Goal: Communication & Community: Answer question/provide support

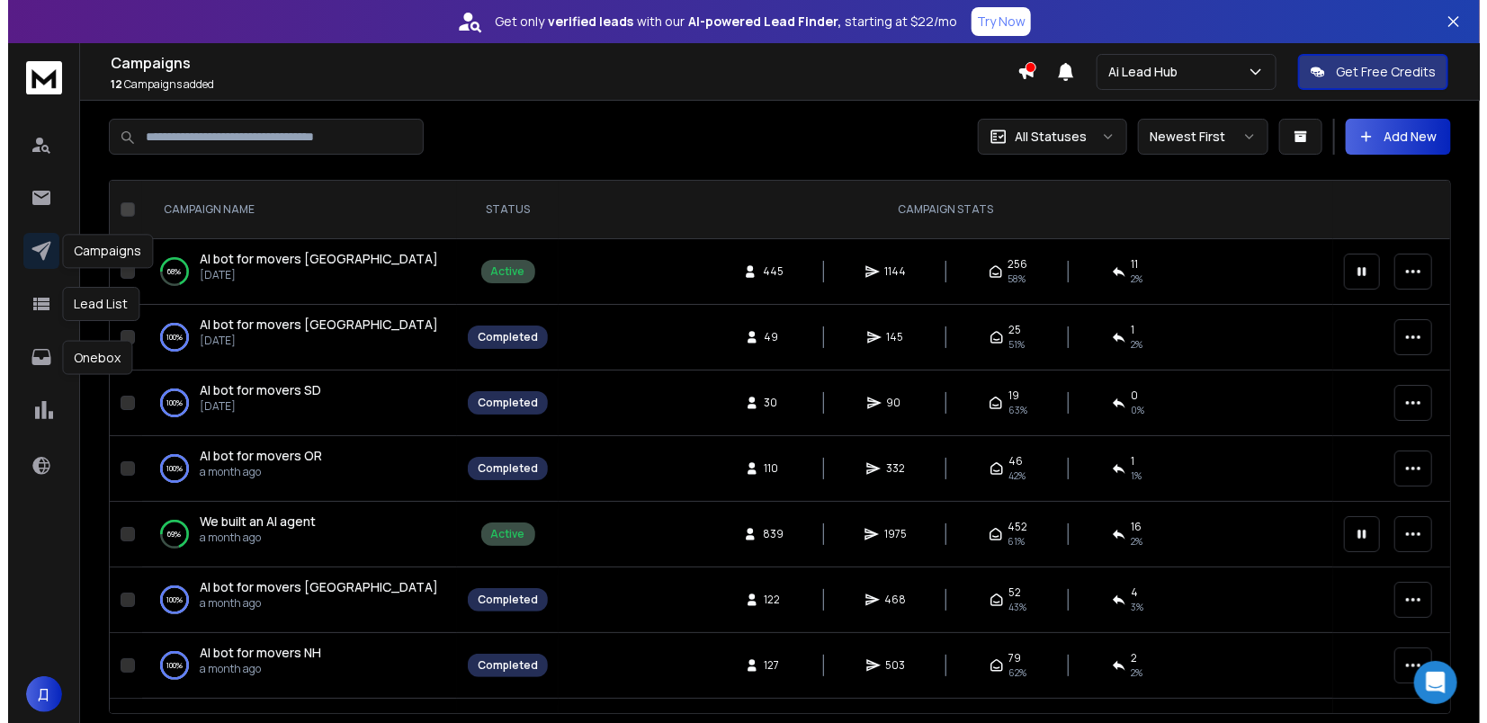
scroll to position [325, 0]
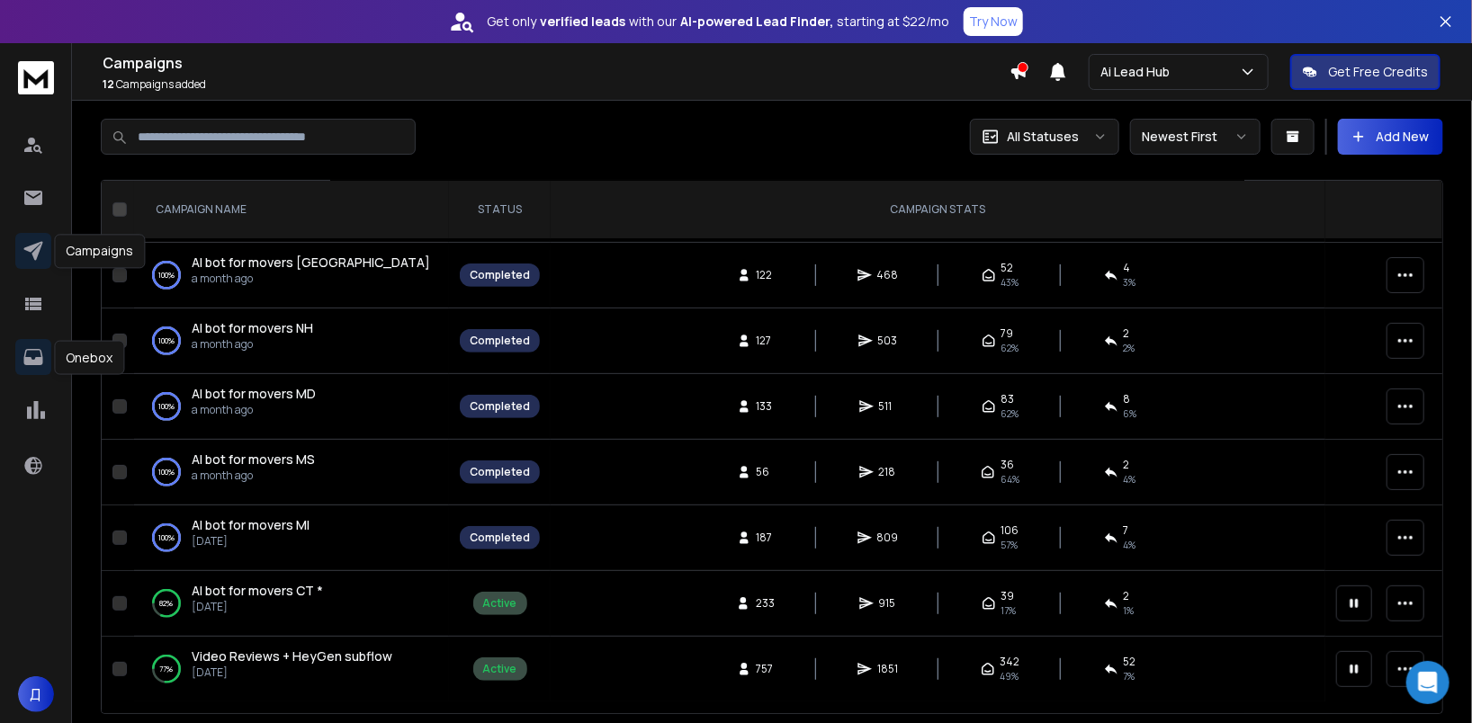
click at [36, 367] on icon at bounding box center [33, 357] width 22 height 22
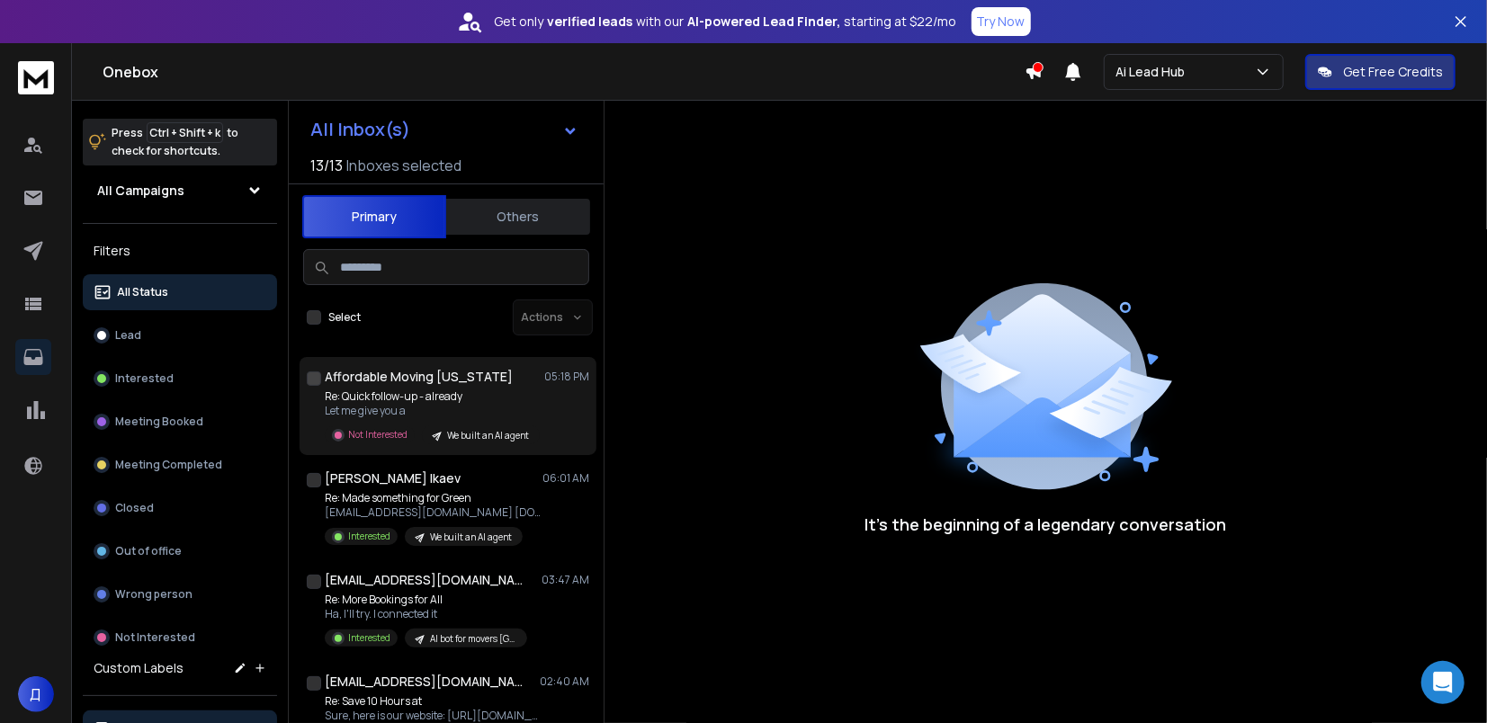
click at [496, 393] on p "Re: Quick follow-up - already" at bounding box center [432, 396] width 215 height 14
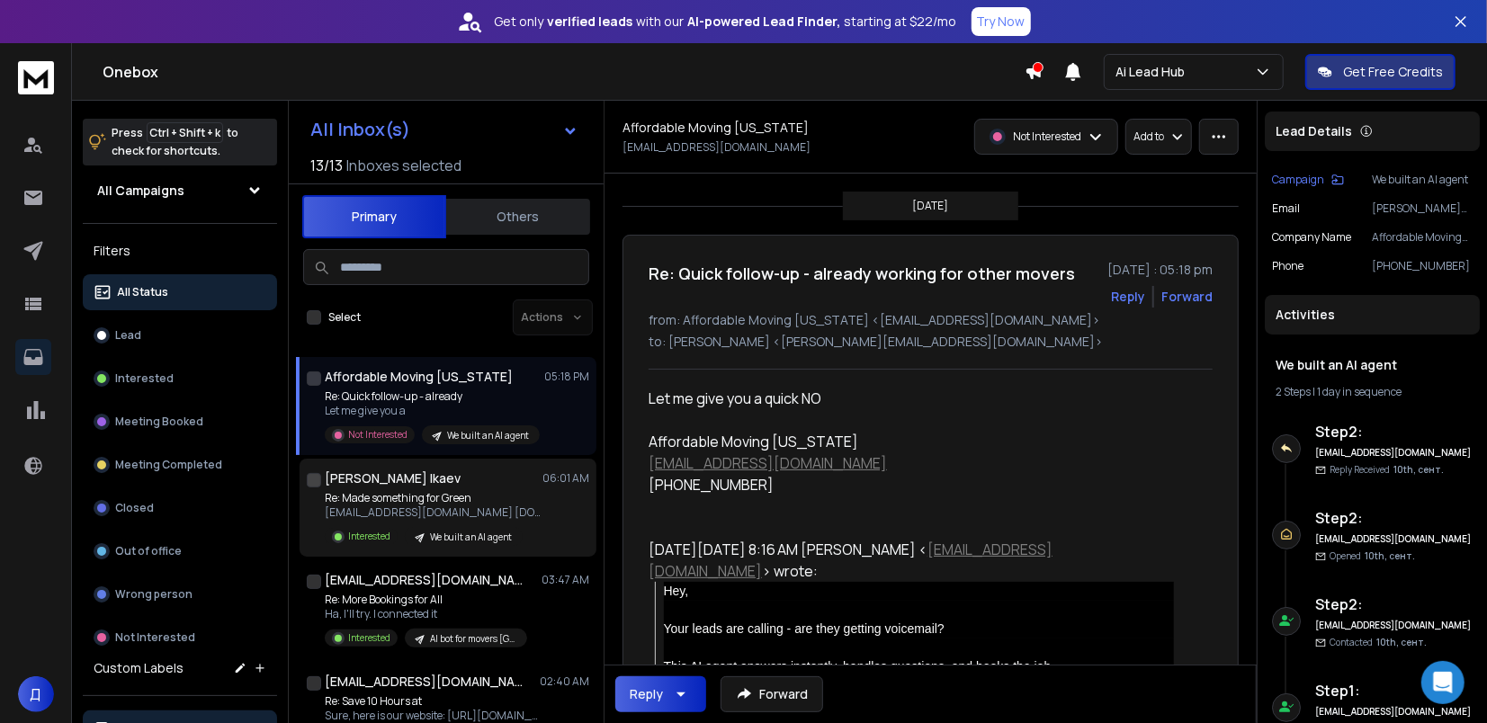
click at [554, 496] on div "Re: Made something for Green [EMAIL_ADDRESS][DOMAIN_NAME] [DOMAIN_NAME] *[PHONE…" at bounding box center [457, 518] width 264 height 55
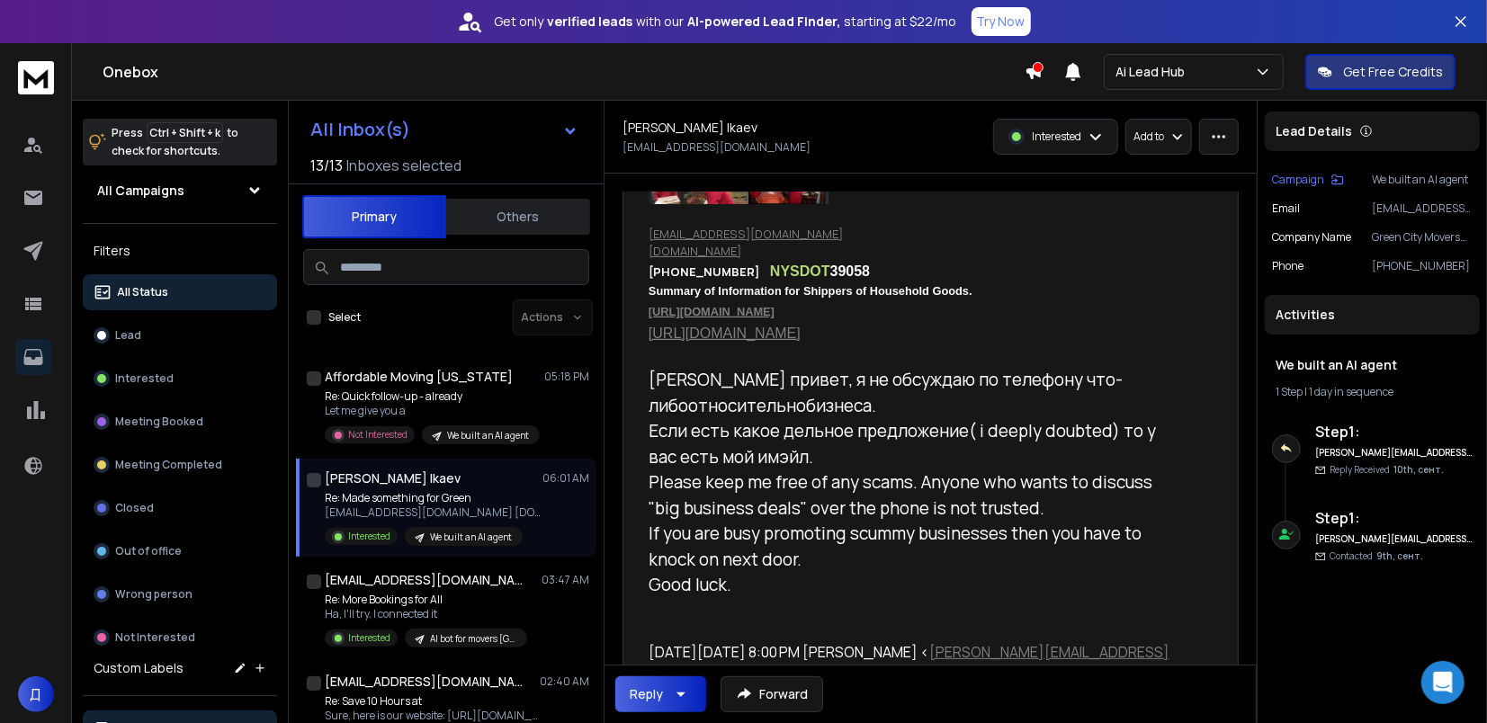
scroll to position [399, 0]
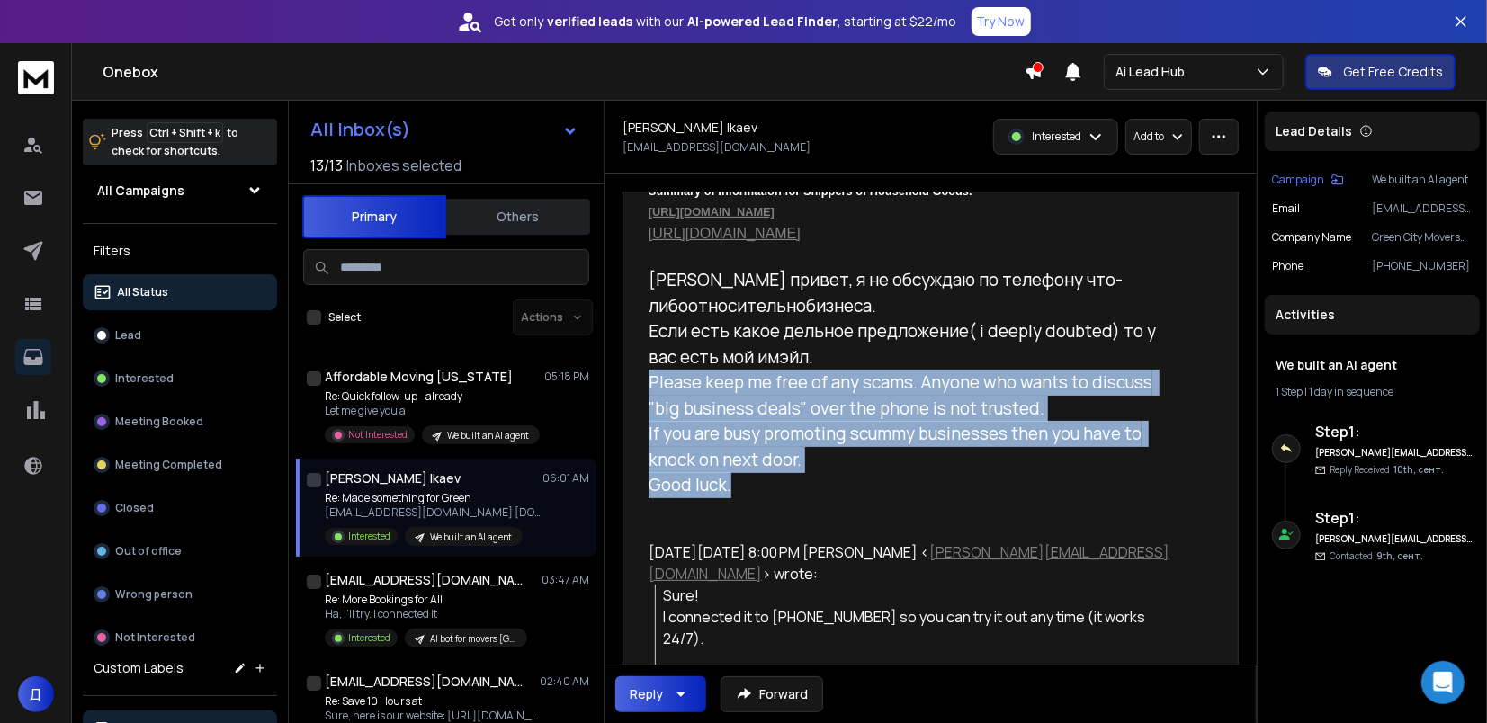
drag, startPoint x: 740, startPoint y: 484, endPoint x: 639, endPoint y: 381, distance: 144.4
click at [639, 381] on div "Re: Made something for Green City Movers Inc. [DATE] : 06:01 am Reply Forward f…" at bounding box center [930, 359] width 616 height 1049
click at [656, 403] on span "Please keep me free of any scams. Anyone who wants to discuss "big business dea…" at bounding box center [902, 395] width 507 height 49
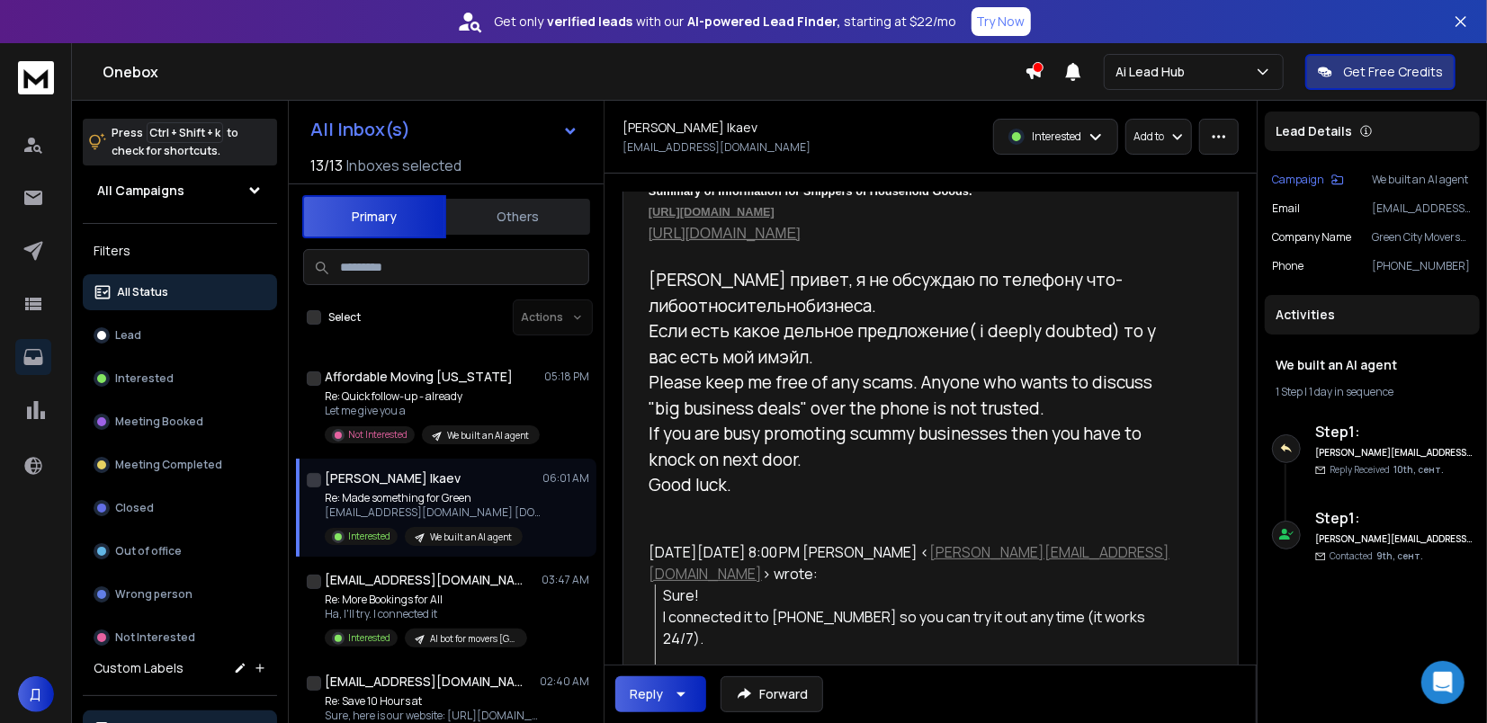
click at [1062, 142] on p "Interested" at bounding box center [1056, 137] width 49 height 14
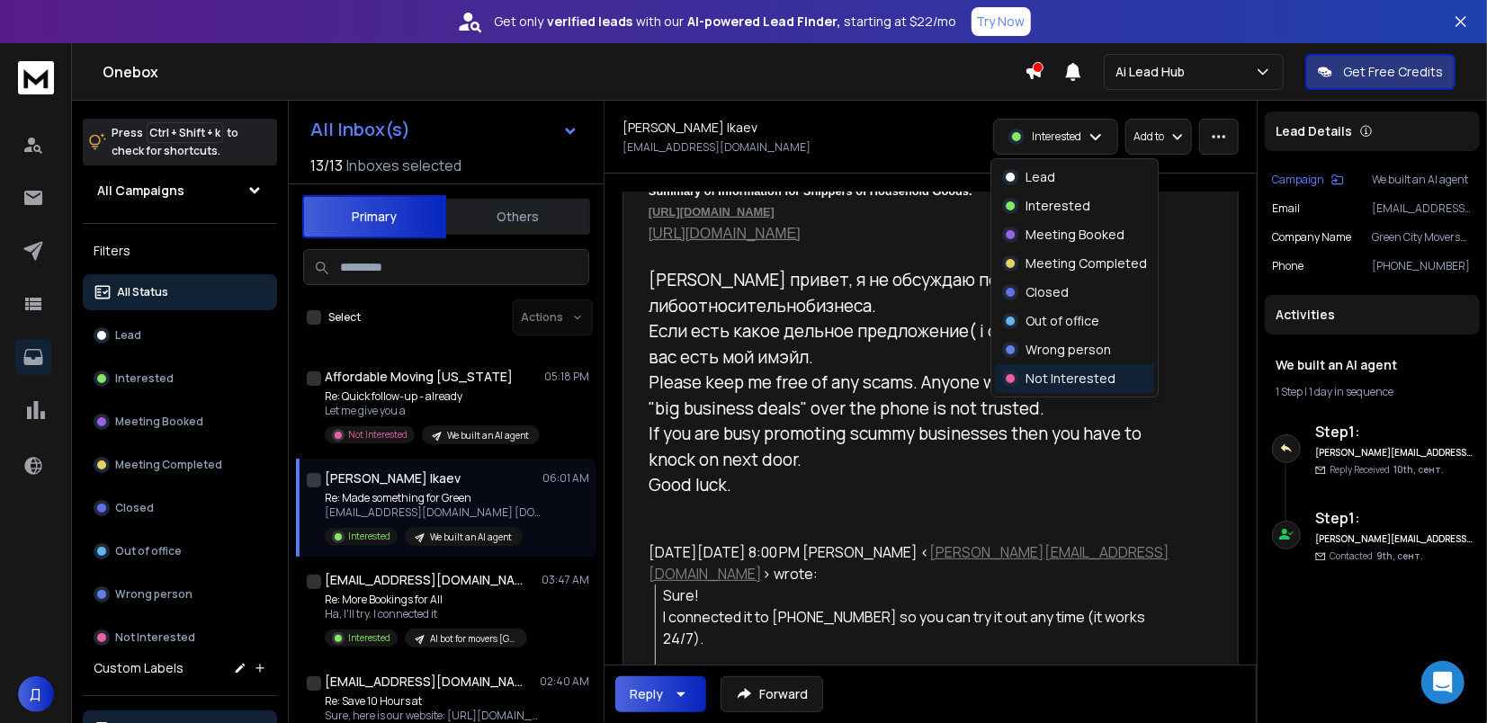
click at [1047, 382] on p "Not Interested" at bounding box center [1070, 379] width 90 height 18
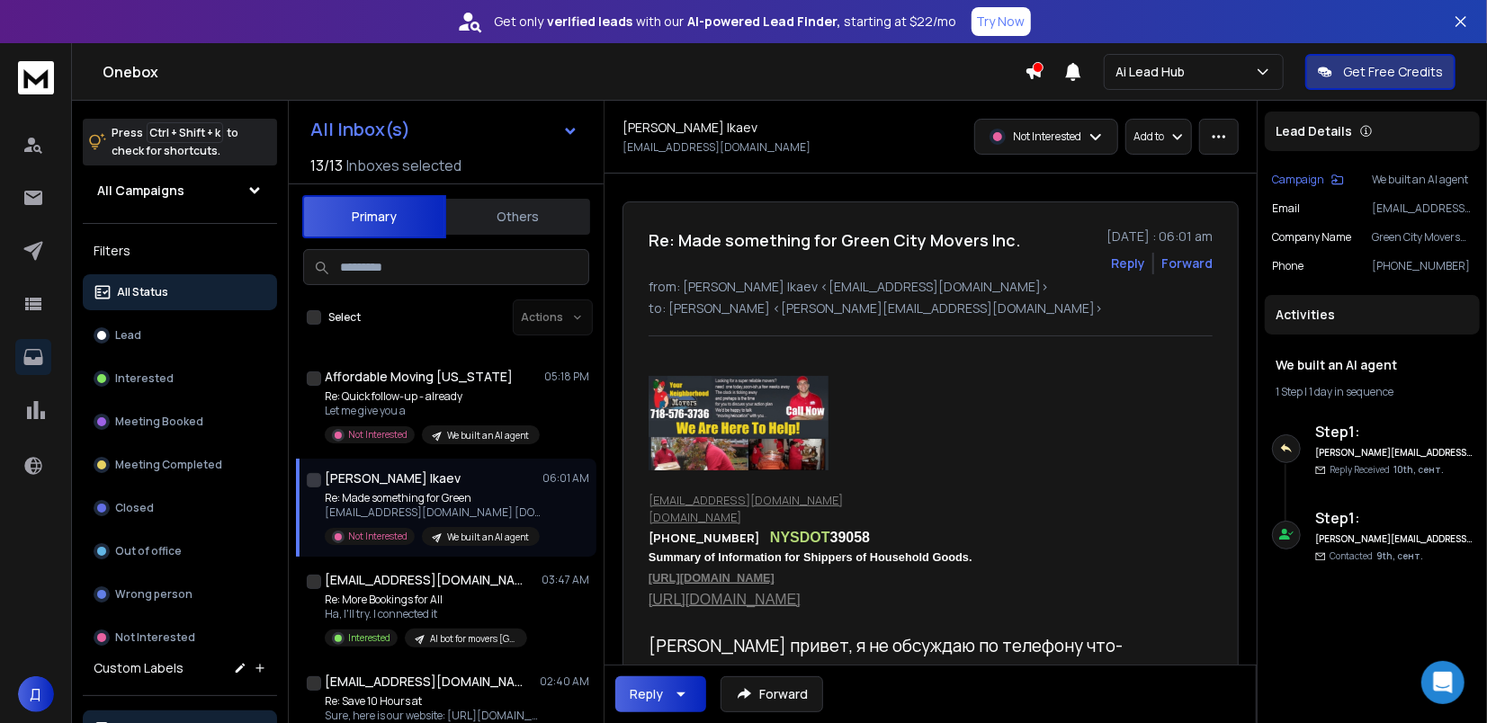
scroll to position [0, 0]
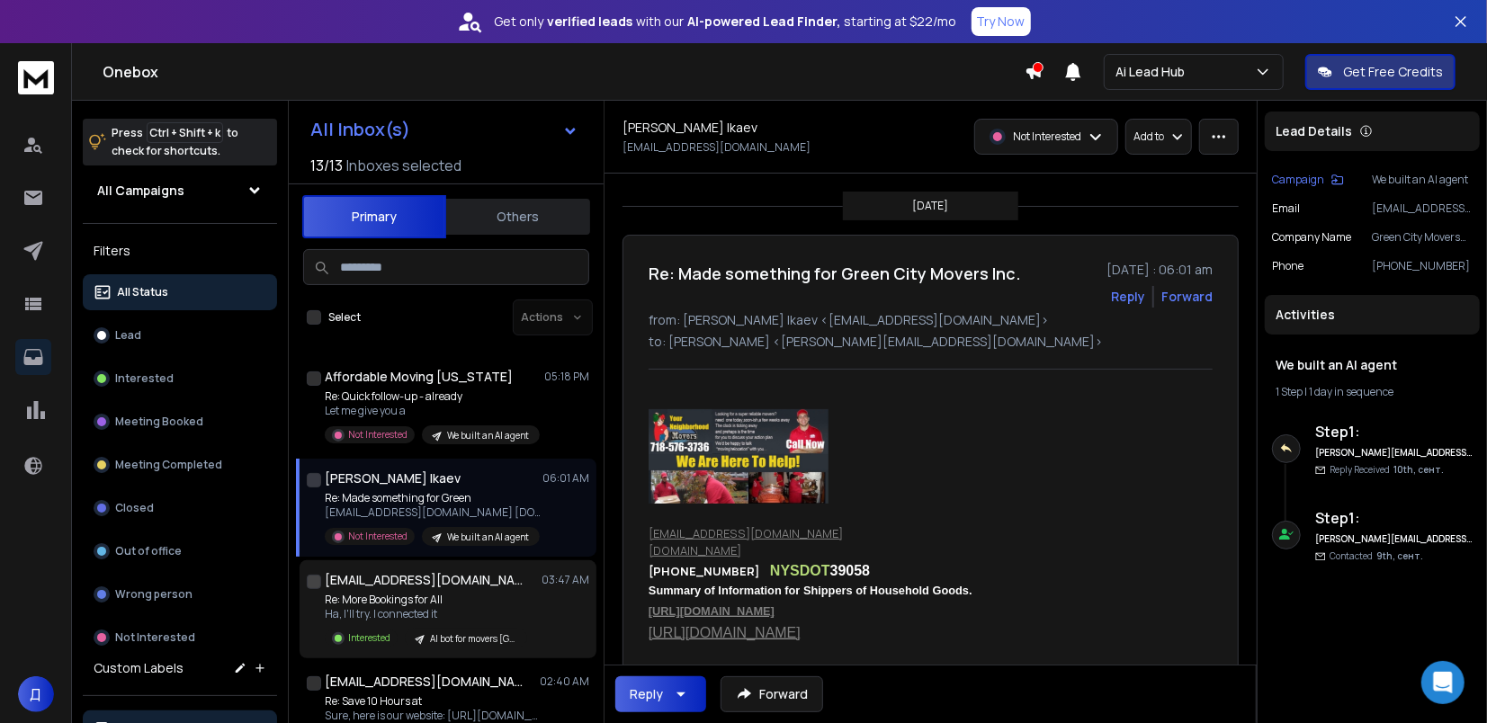
click at [558, 604] on div "Re: More Bookings for All Ha, I'll try. I connected it Interested AI bot for mo…" at bounding box center [457, 620] width 264 height 55
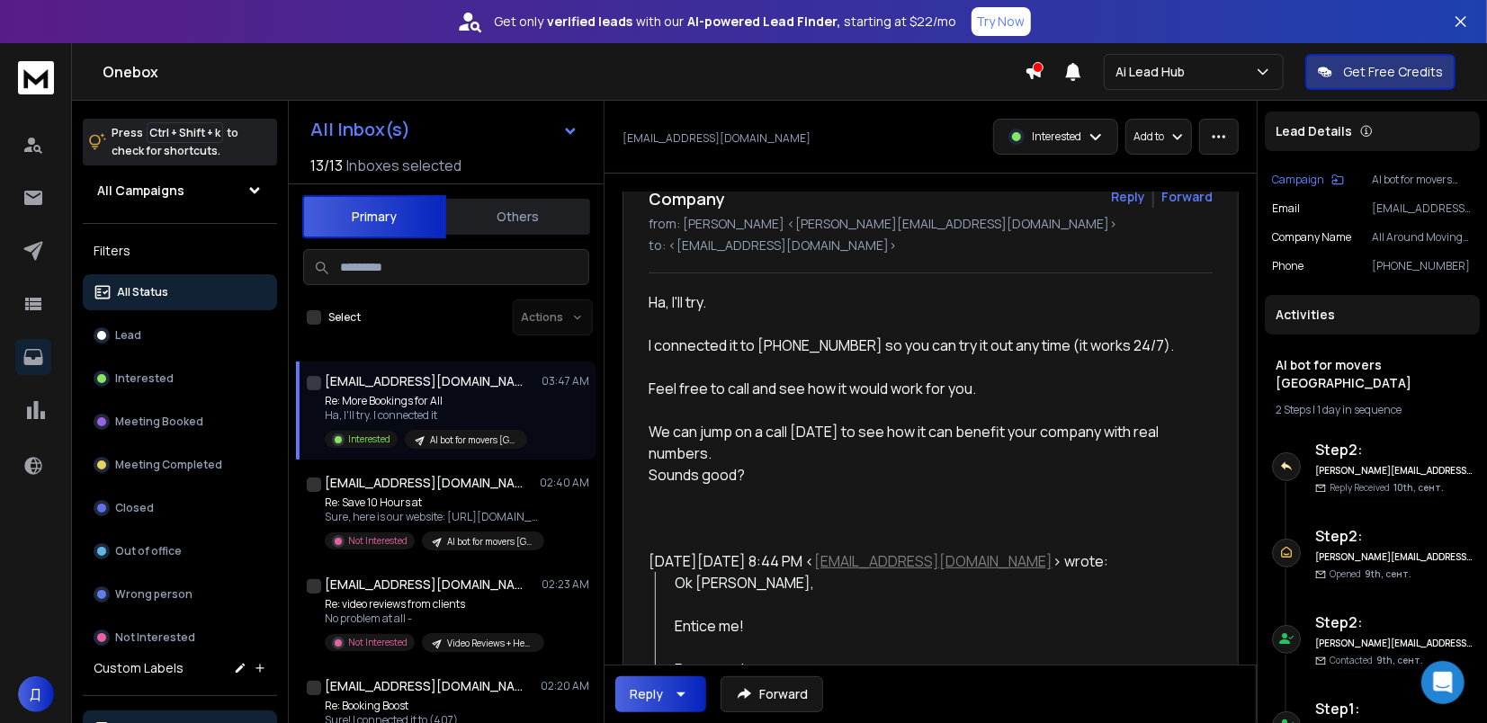
scroll to position [200, 0]
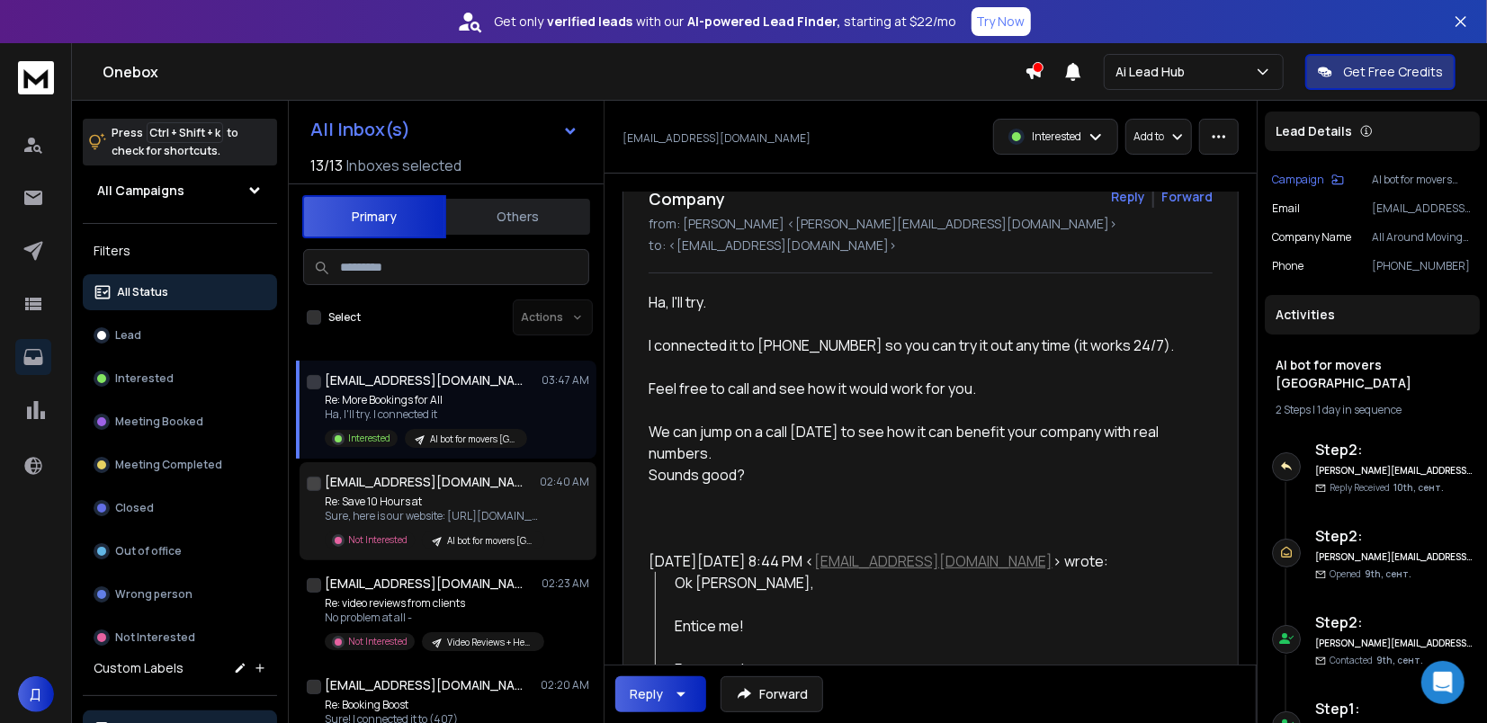
click at [484, 504] on p "Re: Save 10 Hours at" at bounding box center [433, 502] width 216 height 14
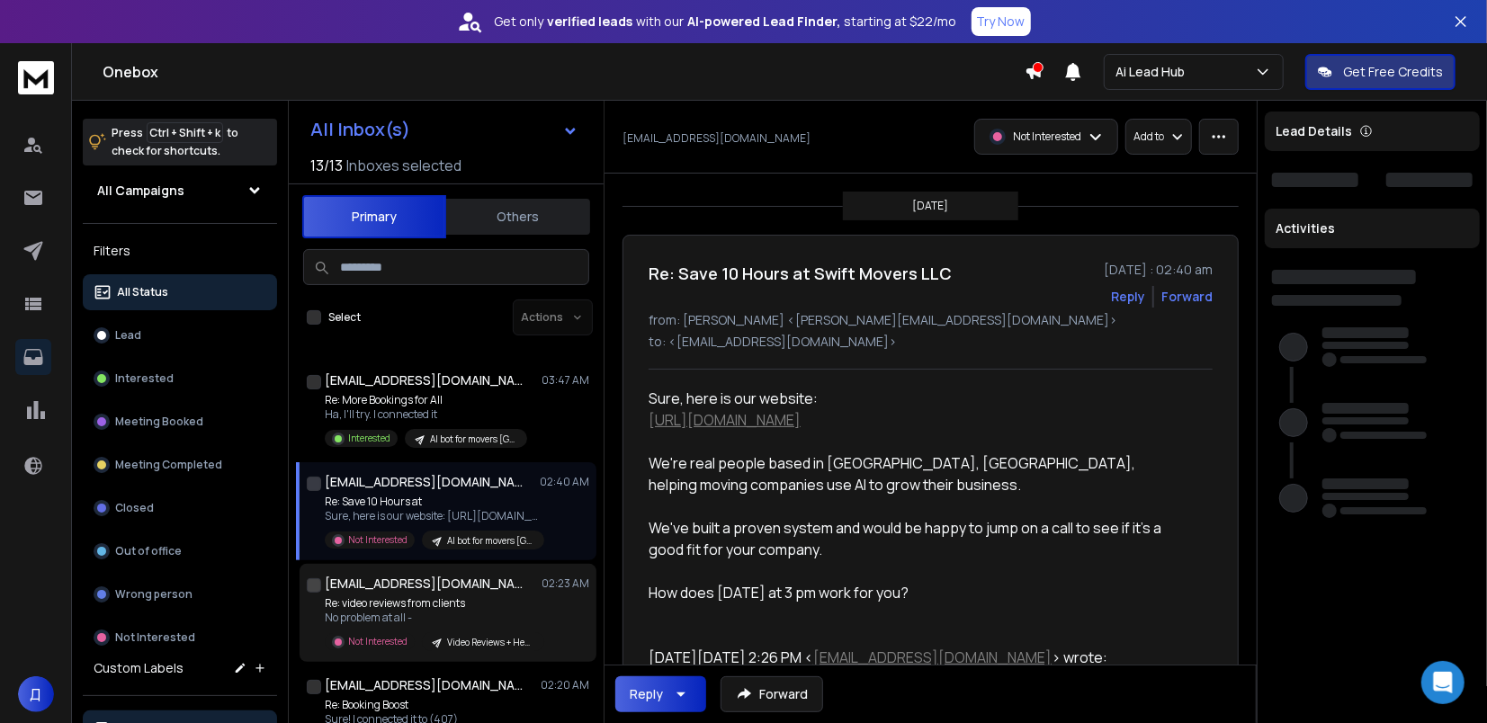
click at [493, 596] on p "Re: video reviews from clients" at bounding box center [433, 603] width 216 height 14
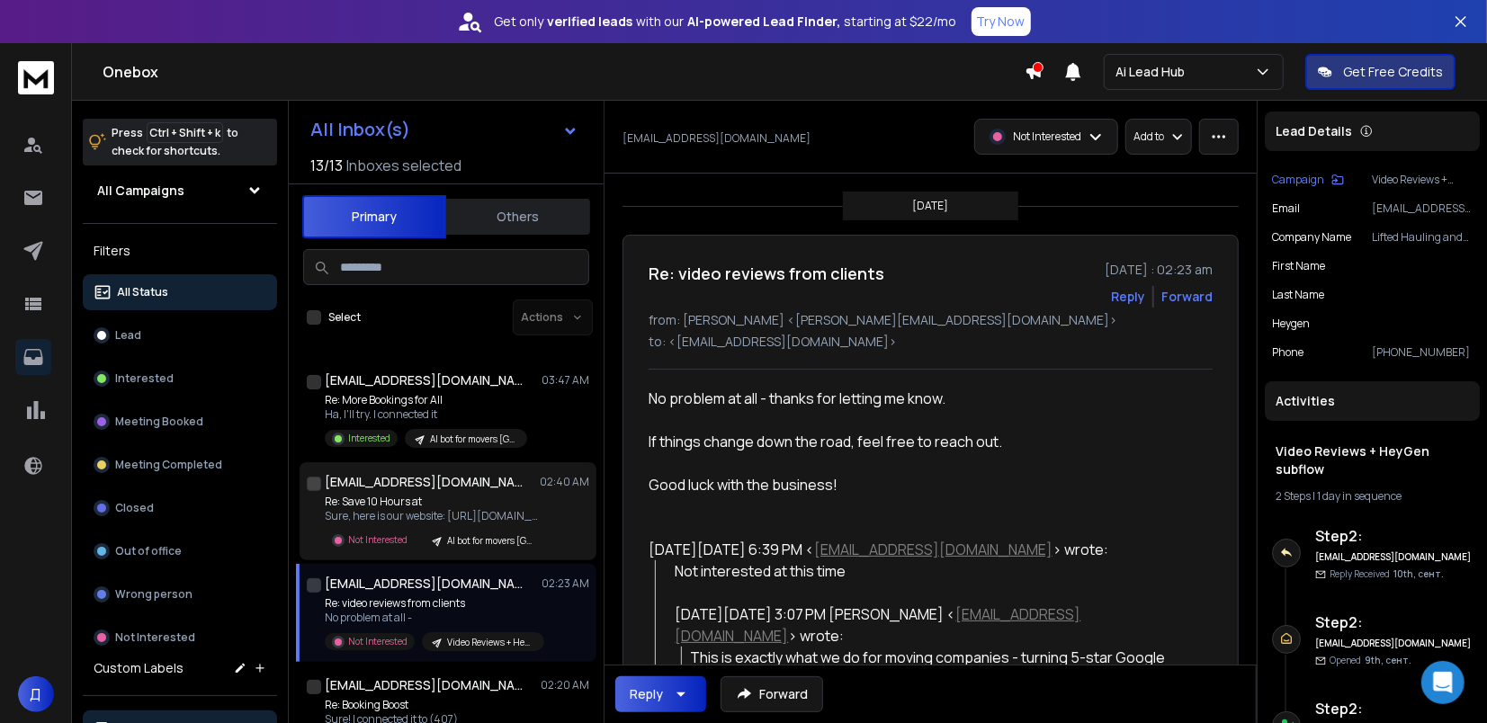
click at [505, 500] on p "Re: Save 10 Hours at" at bounding box center [433, 502] width 216 height 14
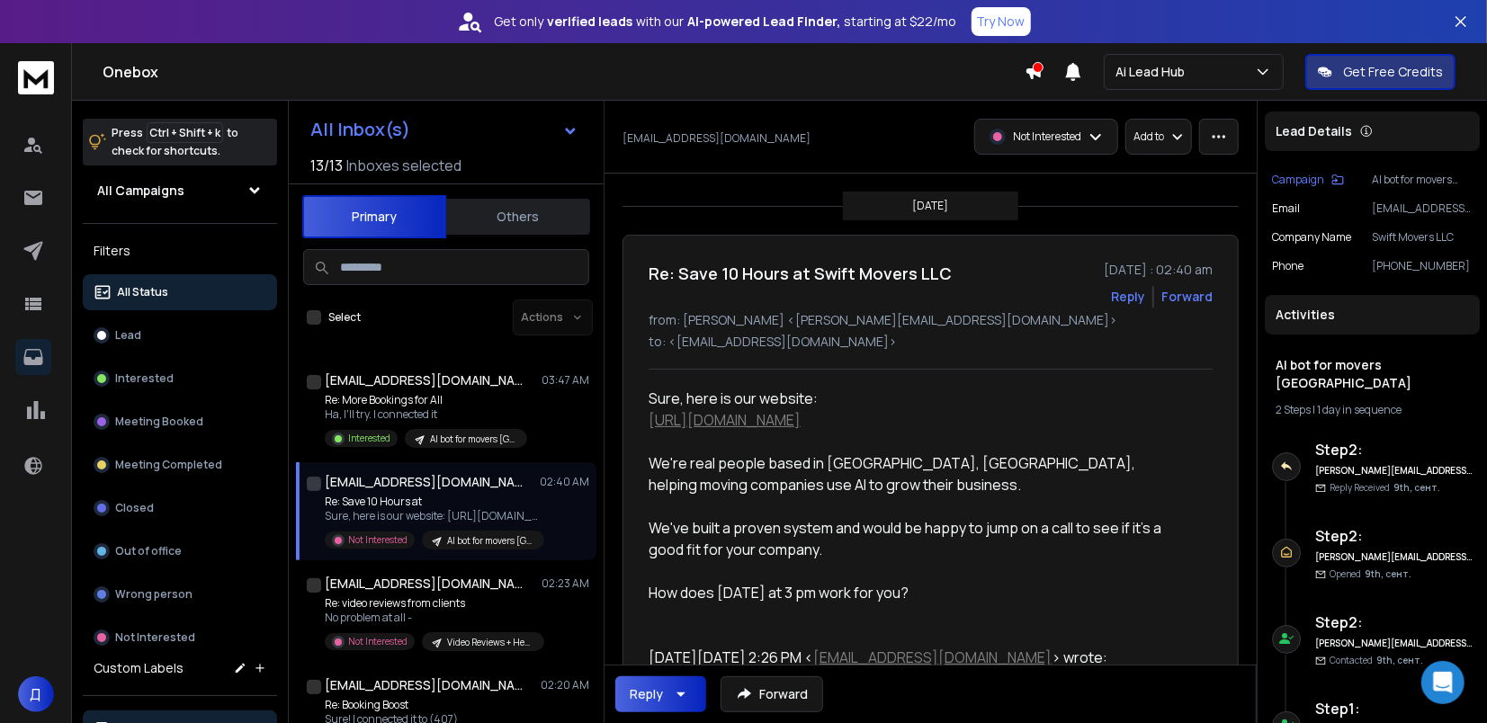
scroll to position [0, 0]
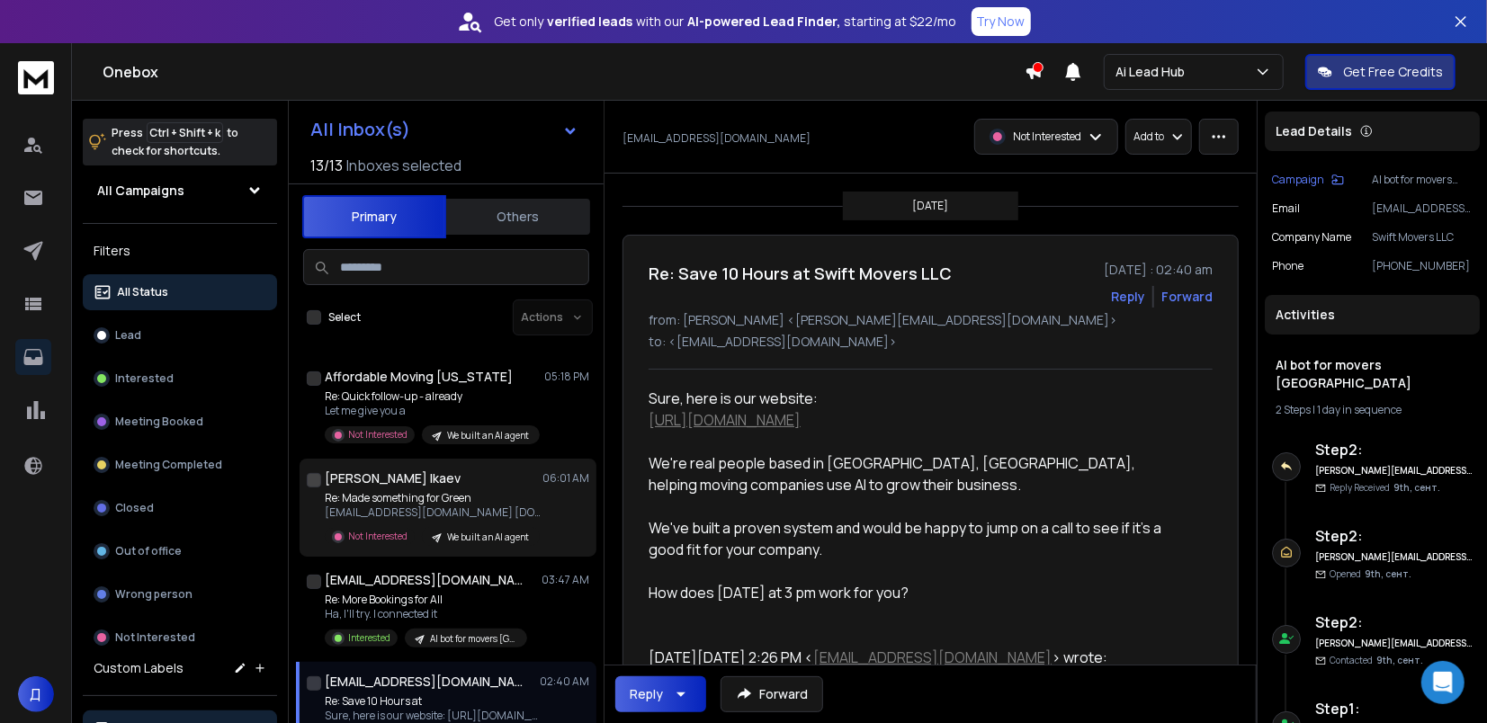
click at [495, 497] on p "Re: Made something for Green" at bounding box center [433, 498] width 216 height 14
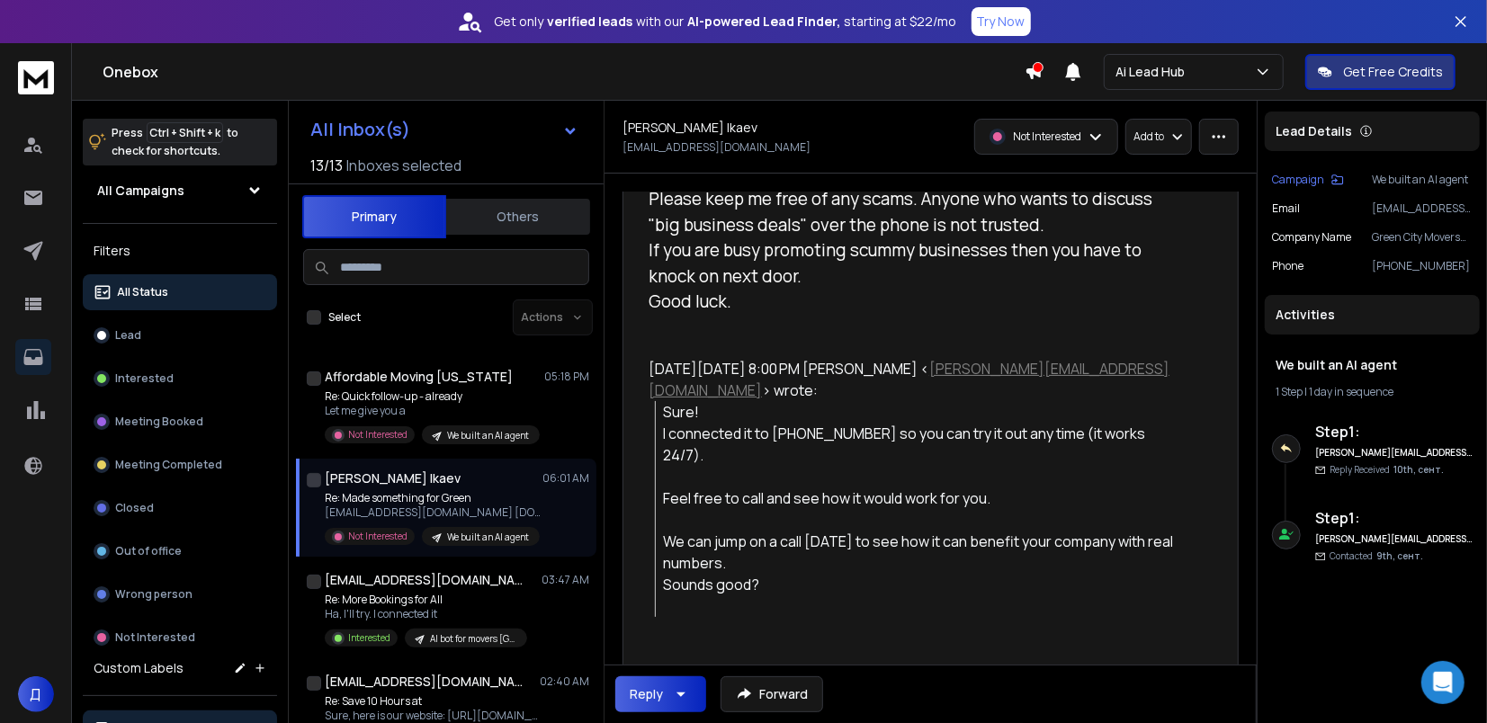
scroll to position [699, 0]
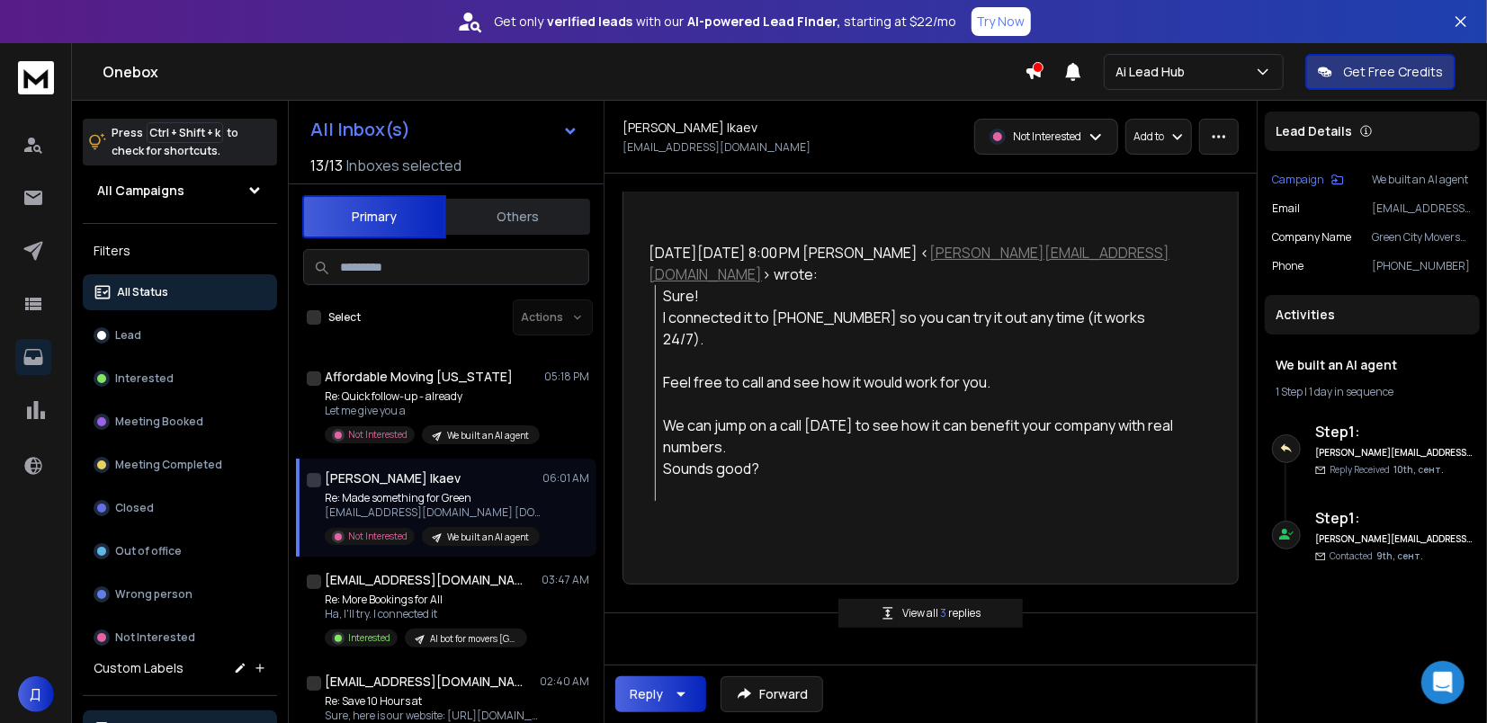
click at [943, 592] on div "[DATE] Re: Made something for Green City Movers Inc. [DATE] : 06:01 am Reply Fo…" at bounding box center [930, 161] width 652 height 1337
click at [942, 612] on span "3" at bounding box center [944, 612] width 8 height 15
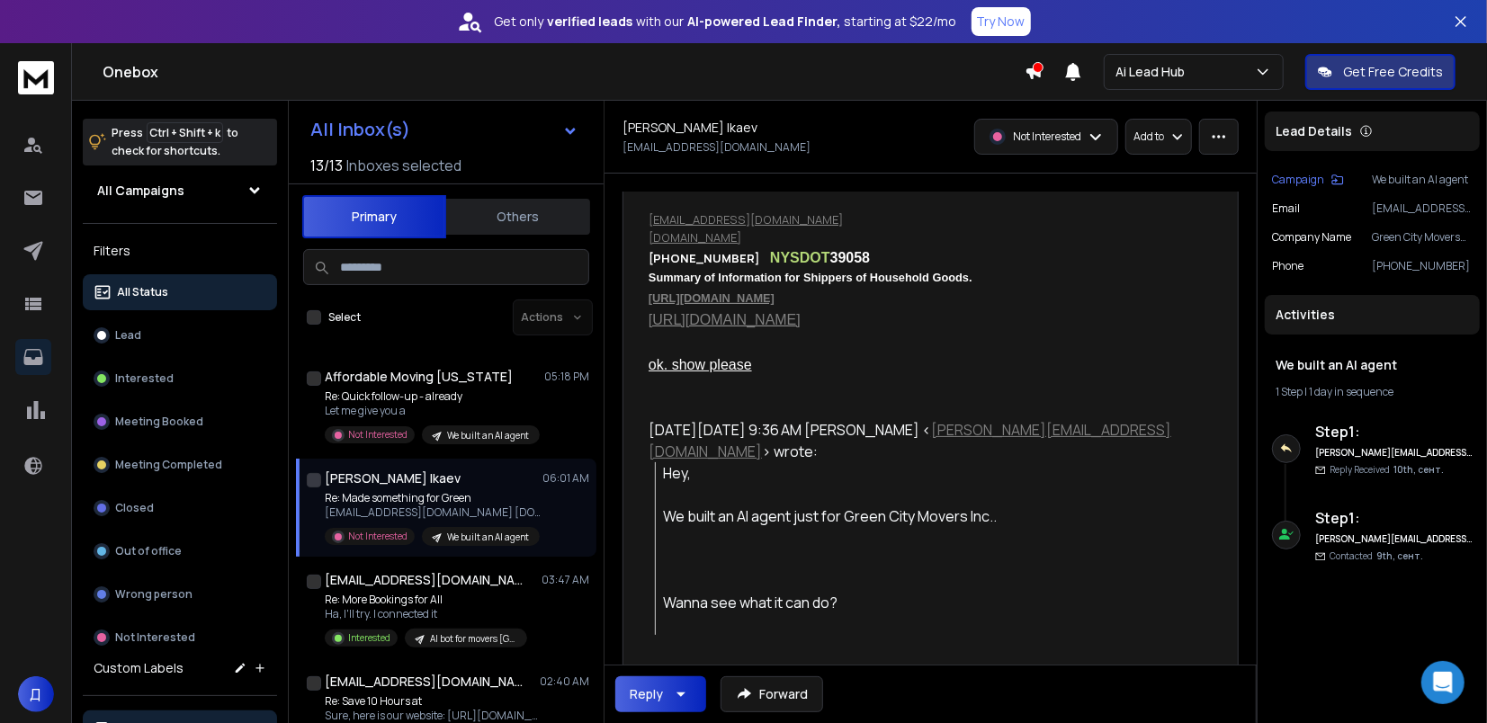
scroll to position [1899, 0]
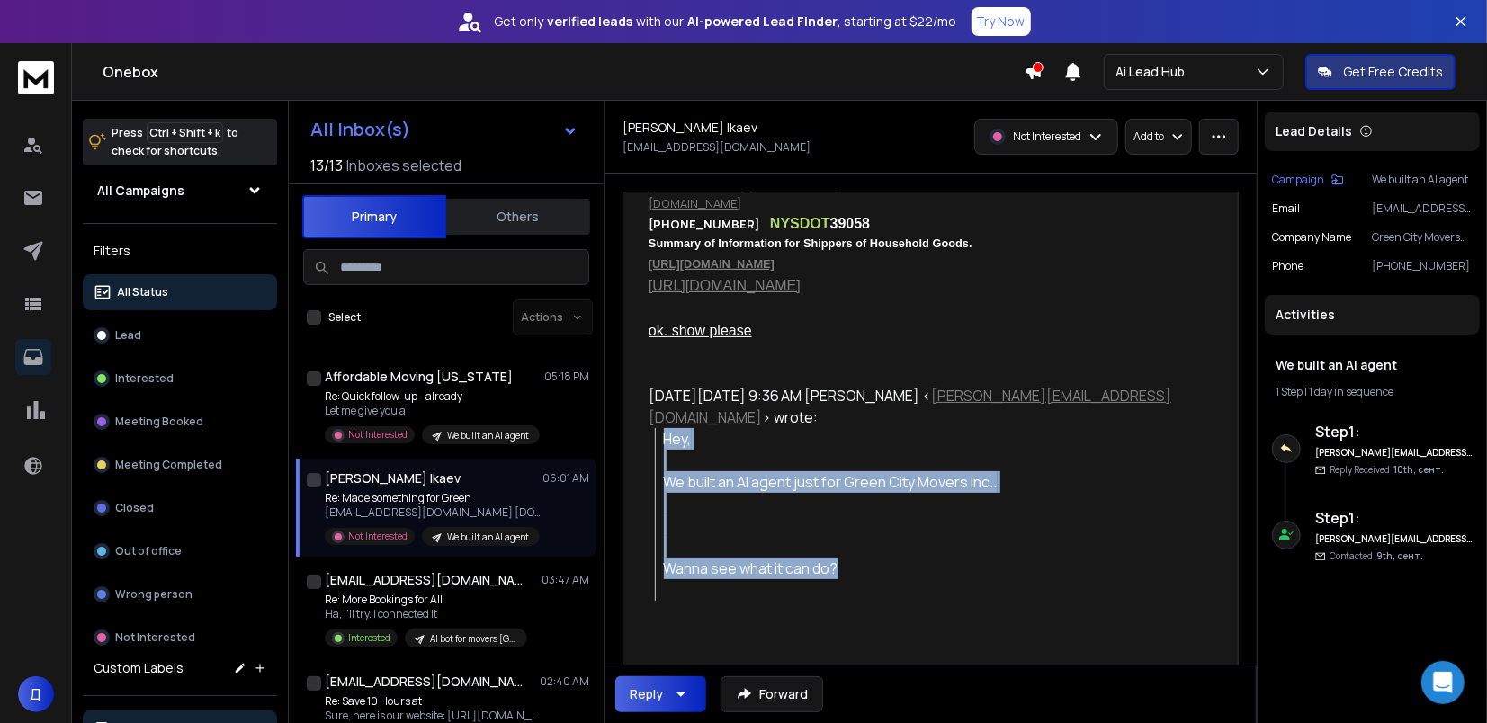
drag, startPoint x: 856, startPoint y: 565, endPoint x: 682, endPoint y: 425, distance: 223.3
click at [667, 428] on blockquote "Hey, We built an AI agent just for Green City Movers Inc.. Wanna see what it ca…" at bounding box center [914, 514] width 519 height 173
copy blockquote "Hey, We built an AI agent just for Green City Movers Inc.. Wanna see what it ca…"
click at [850, 544] on blockquote "Hey, We built an AI agent just for Green City Movers Inc.. Wanna see what it ca…" at bounding box center [914, 514] width 519 height 173
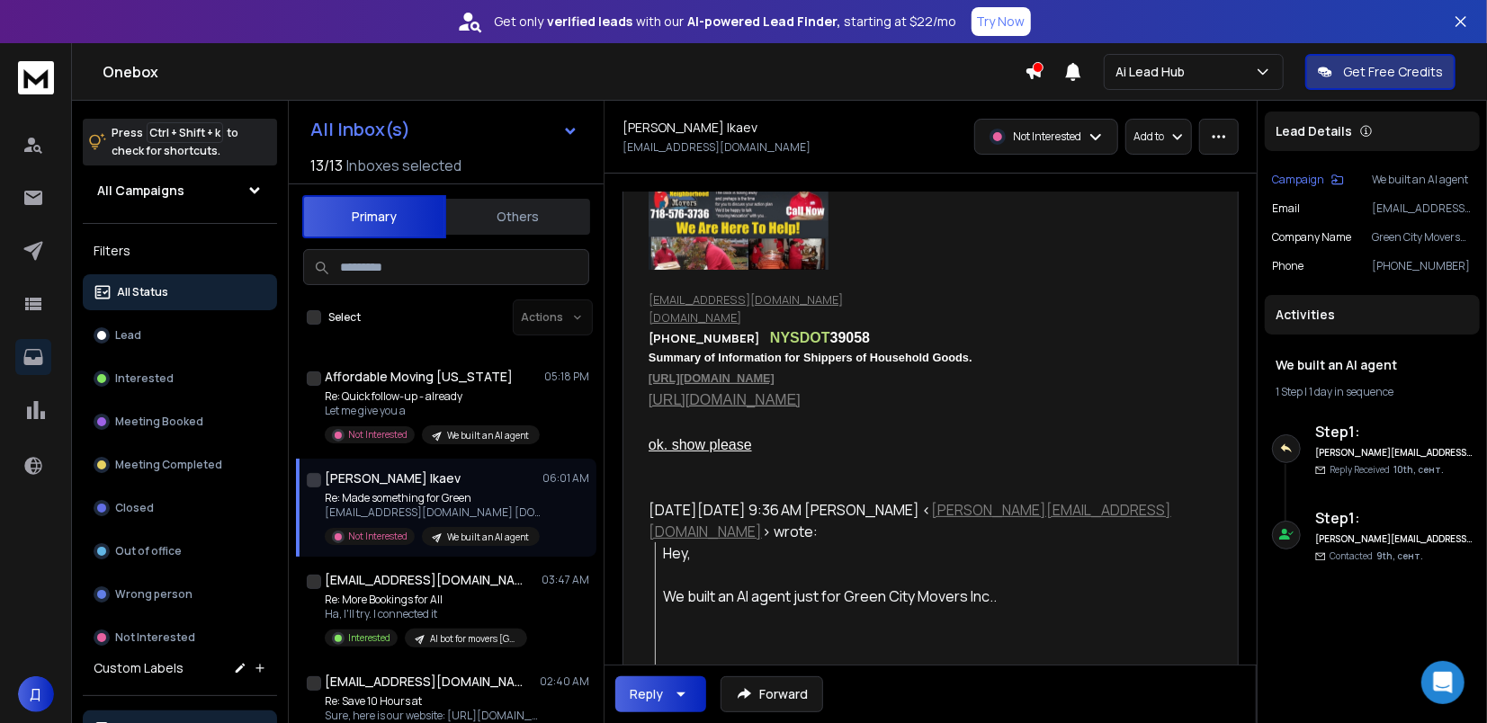
scroll to position [1698, 0]
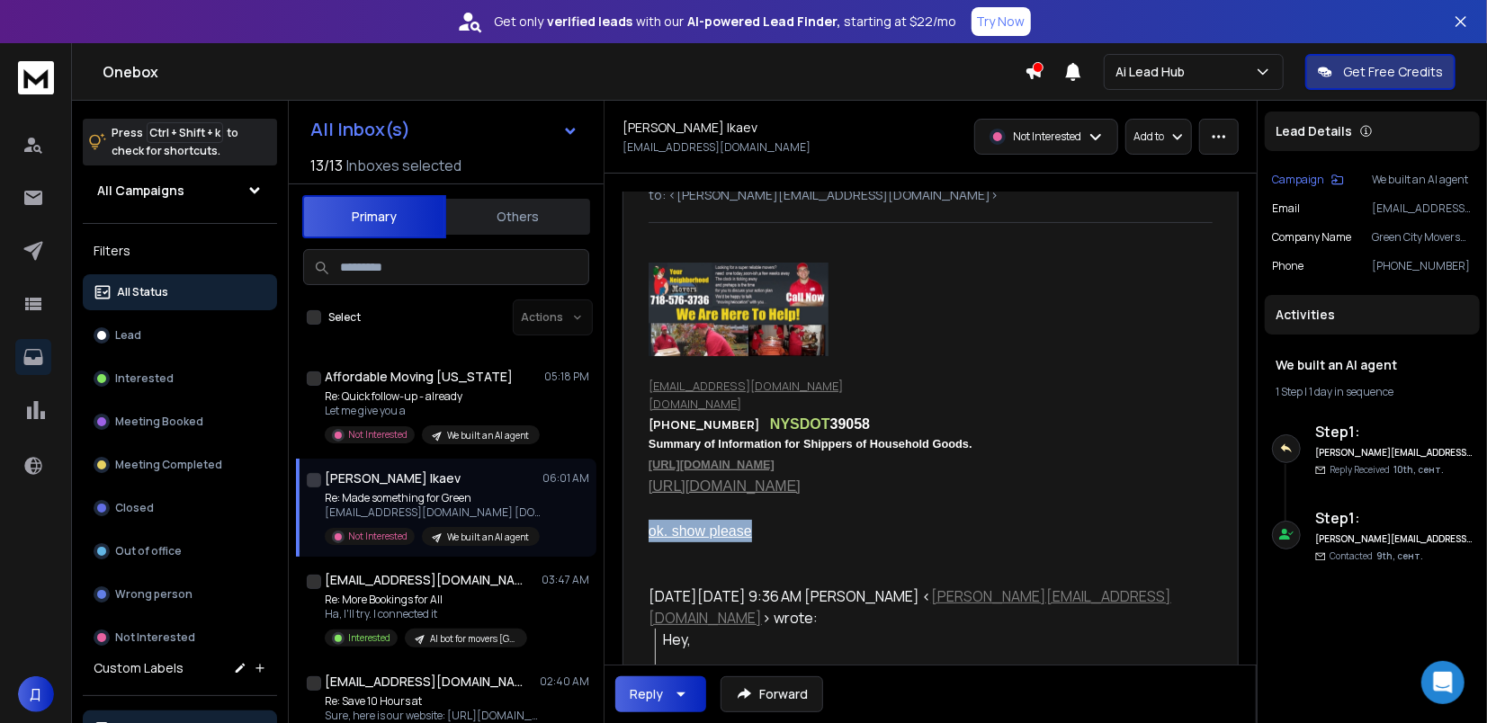
drag, startPoint x: 788, startPoint y: 521, endPoint x: 628, endPoint y: 518, distance: 160.1
click at [628, 518] on div "Re: Made something for Green City Movers Inc. [DATE] : 02:58 am Reply Forward f…" at bounding box center [930, 486] width 616 height 797
copy u "ok. show please"
click at [786, 536] on div "[EMAIL_ADDRESS][DOMAIN_NAME] [DOMAIN_NAME] [PHONE_NUMBER] NYSDOT 39058 Summary …" at bounding box center [911, 402] width 525 height 323
drag, startPoint x: 787, startPoint y: 525, endPoint x: 633, endPoint y: 519, distance: 153.9
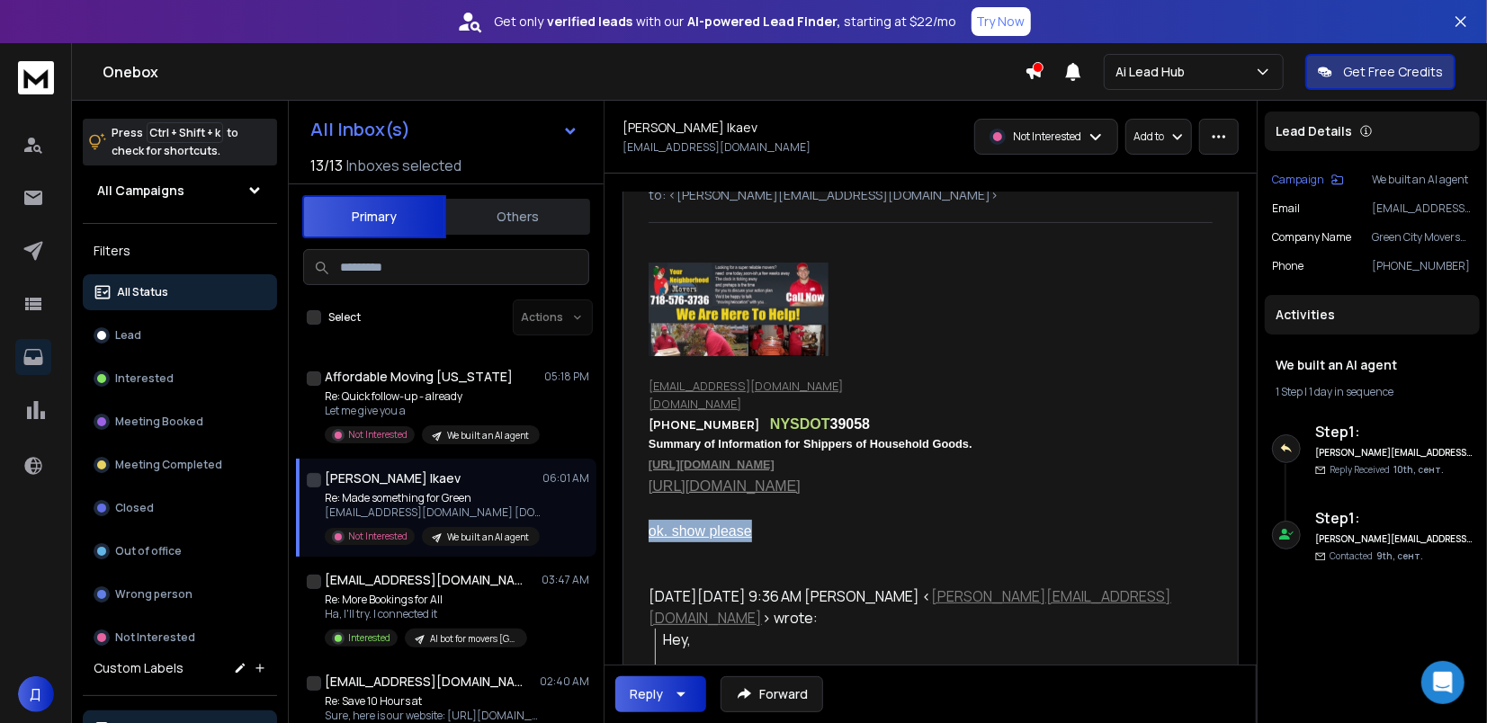
click at [633, 519] on div "Re: Made something for Green City Movers Inc. [DATE] : 02:58 am Reply Forward f…" at bounding box center [930, 486] width 616 height 797
copy u "ok. show please"
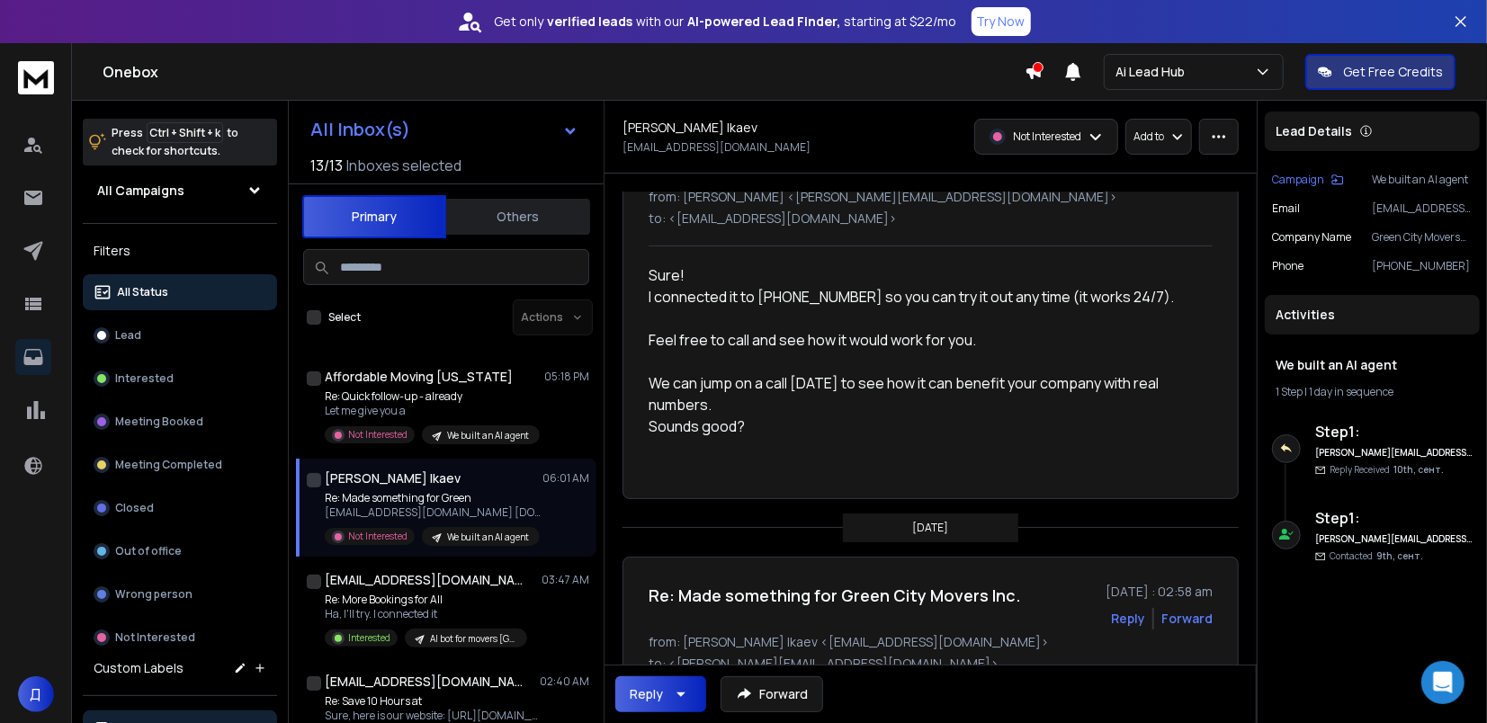
scroll to position [1099, 0]
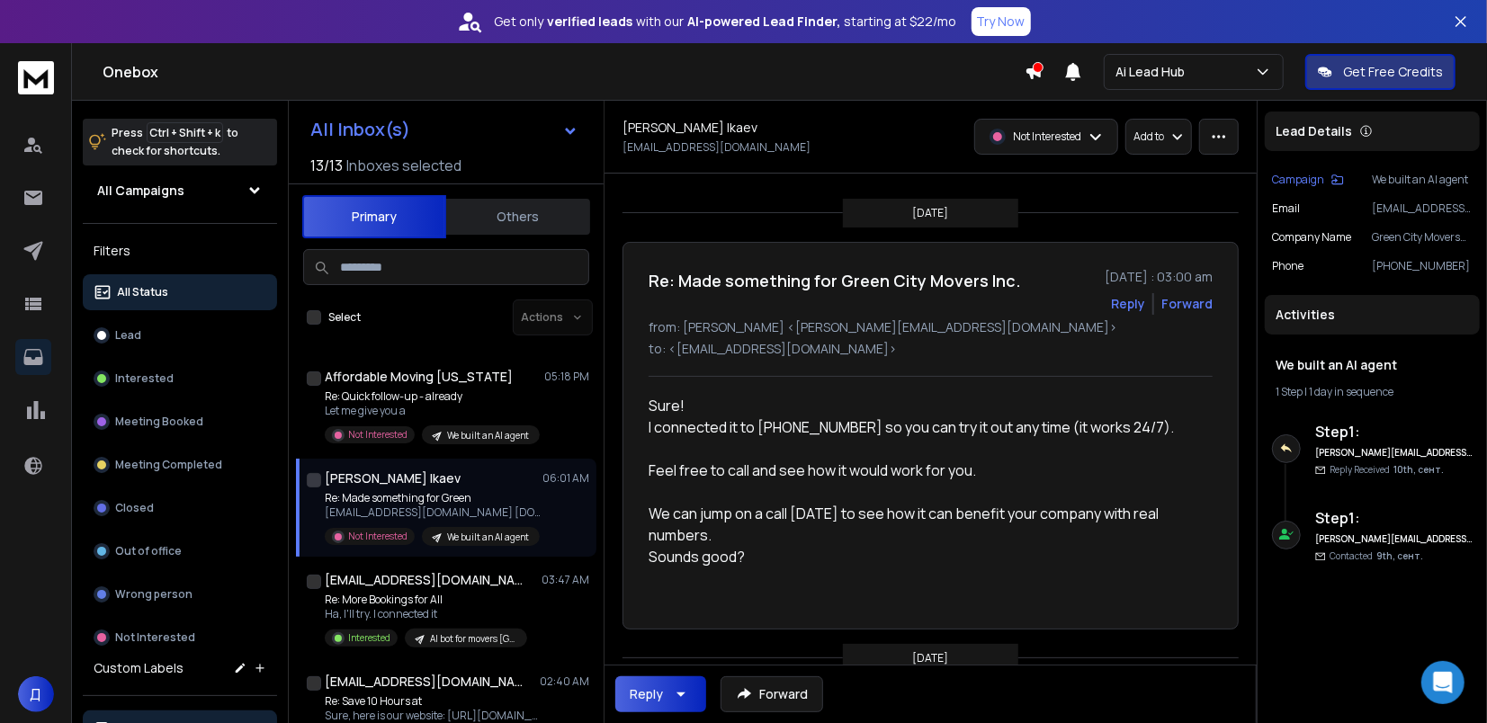
drag, startPoint x: 747, startPoint y: 544, endPoint x: 627, endPoint y: 403, distance: 185.1
click at [627, 403] on div "Re: Made something for Green City Movers Inc. [DATE] : 03:00 am Reply Forward f…" at bounding box center [930, 436] width 616 height 388
copy div "Sure! I connected it to [PHONE_NUMBER] so you can try it out any time (it works…"
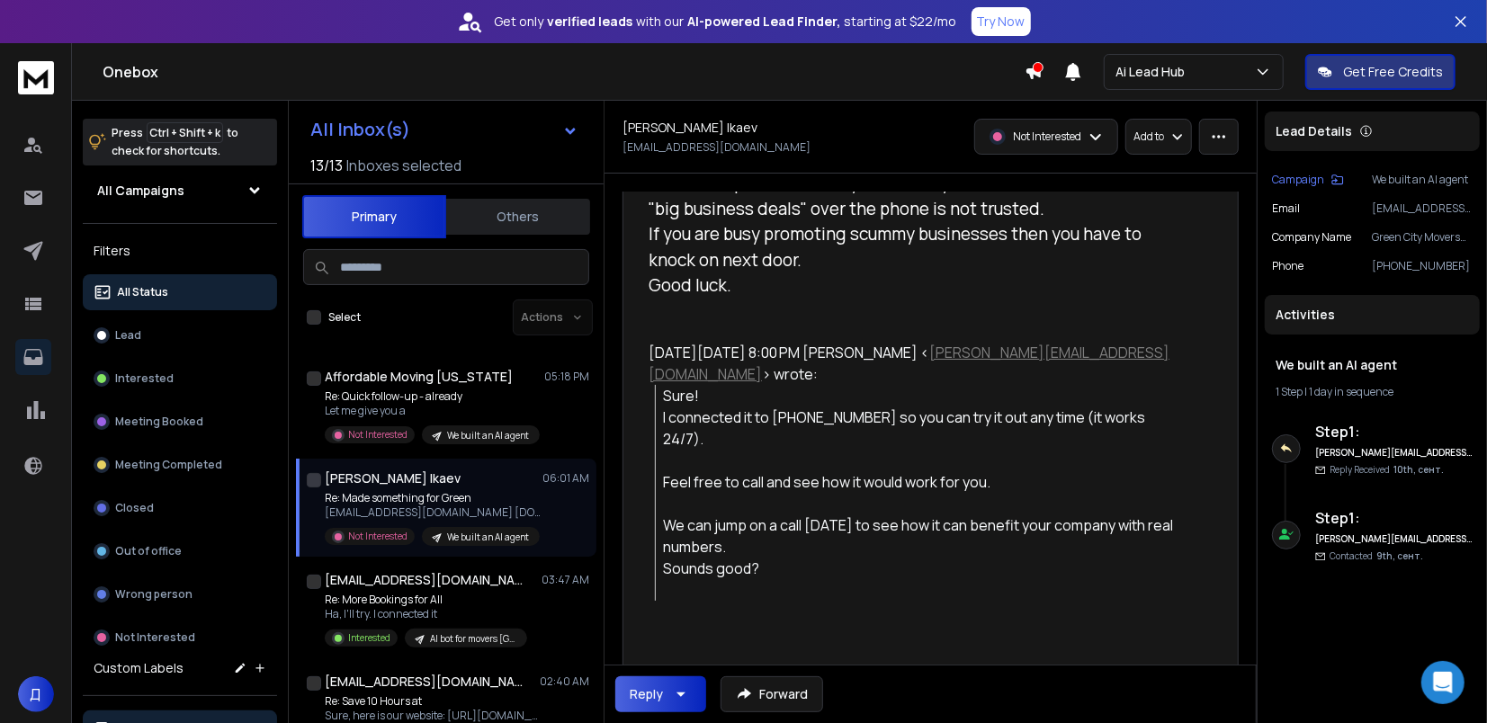
scroll to position [399, 0]
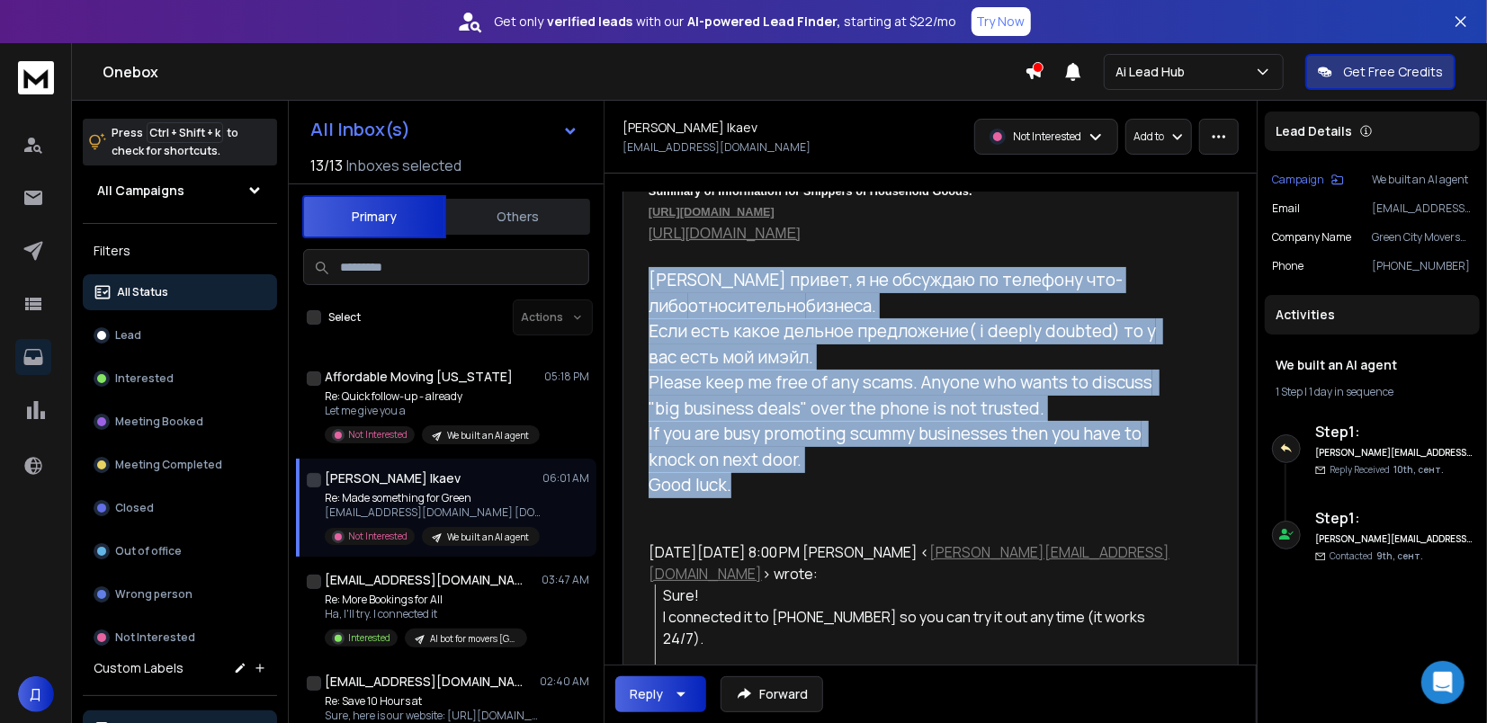
drag, startPoint x: 738, startPoint y: 479, endPoint x: 729, endPoint y: 297, distance: 182.9
click at [638, 265] on div "Re: Made something for Green City Movers Inc. [DATE] : 06:01 am Reply Forward f…" at bounding box center [930, 359] width 616 height 1049
copy div "[PERSON_NAME] привет, я не обсуждаю по телефону что-либо относительно бизнеса. …"
click at [829, 490] on div "Good luck." at bounding box center [911, 485] width 525 height 26
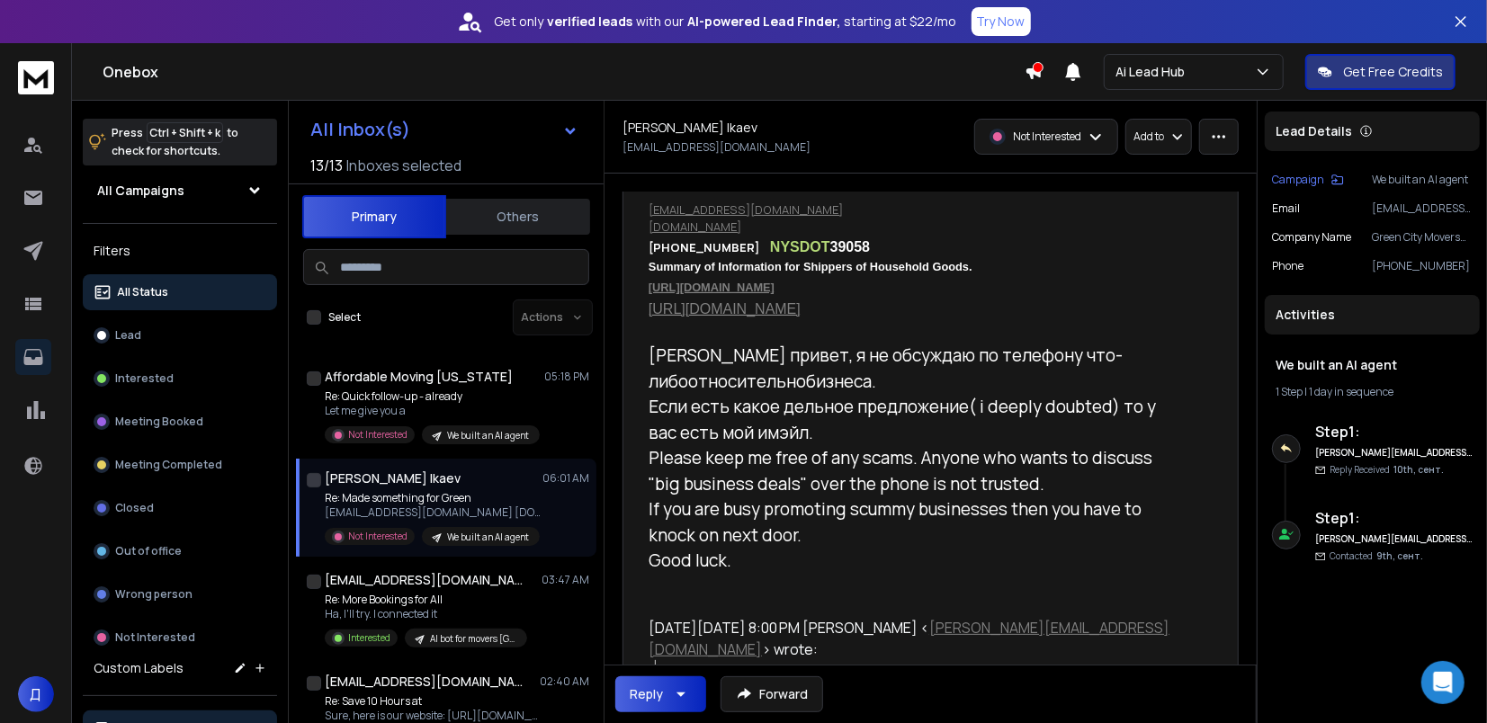
scroll to position [300, 0]
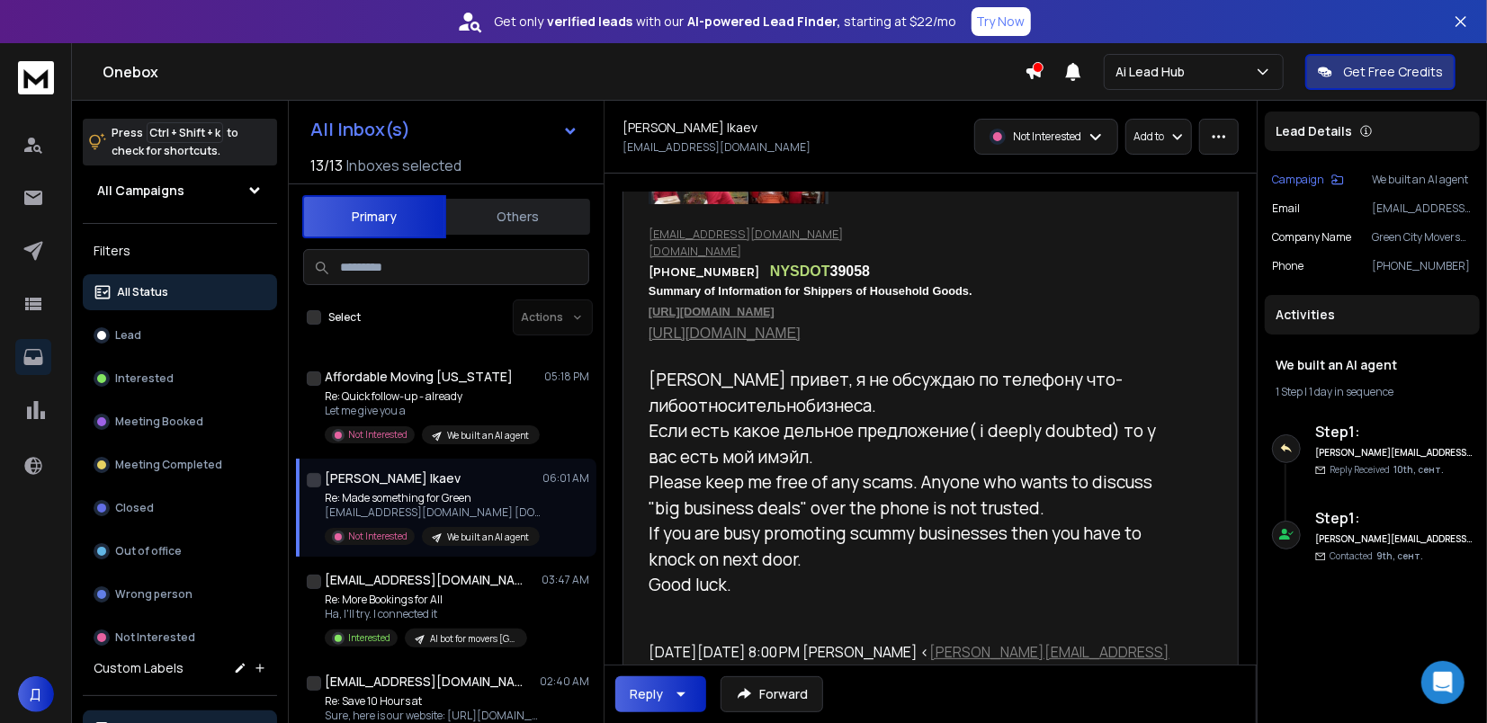
click at [647, 700] on div "Reply" at bounding box center [646, 694] width 33 height 18
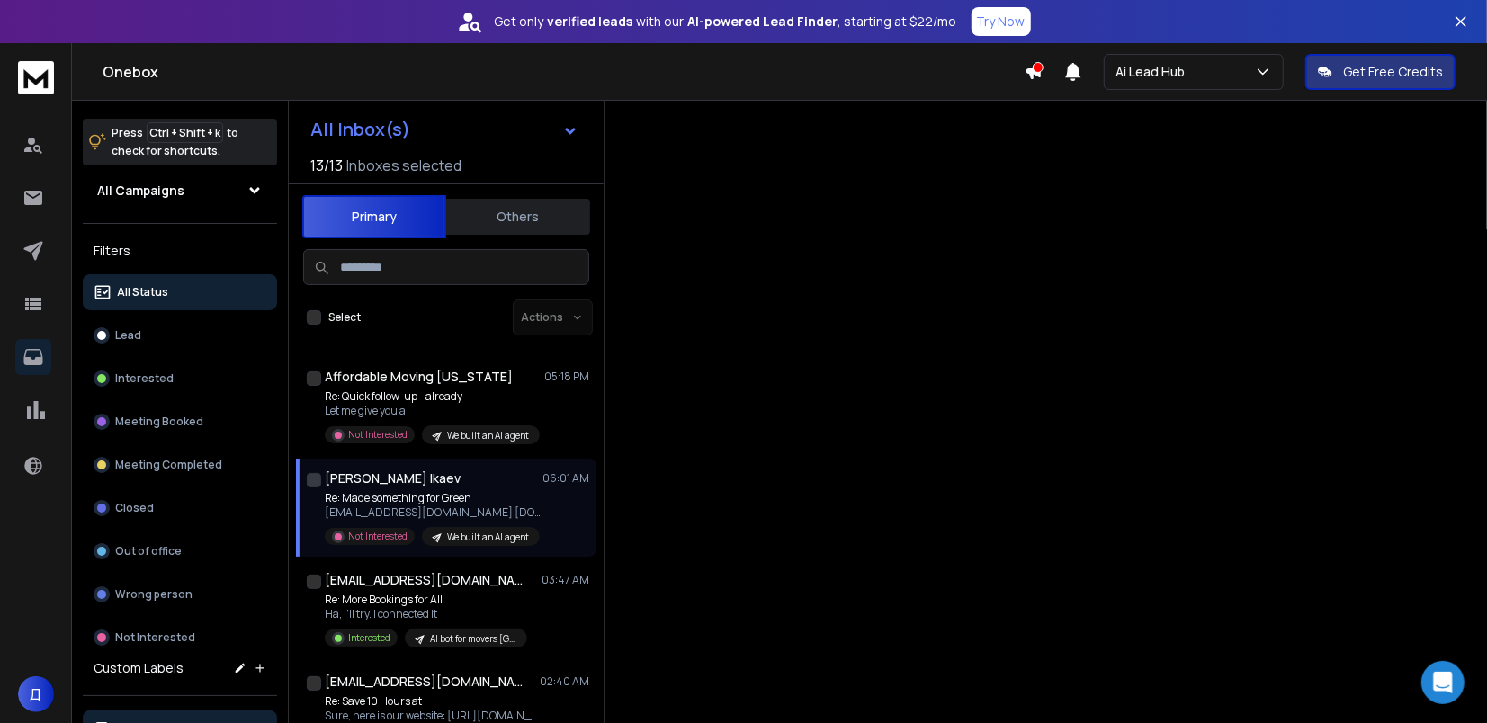
scroll to position [0, 0]
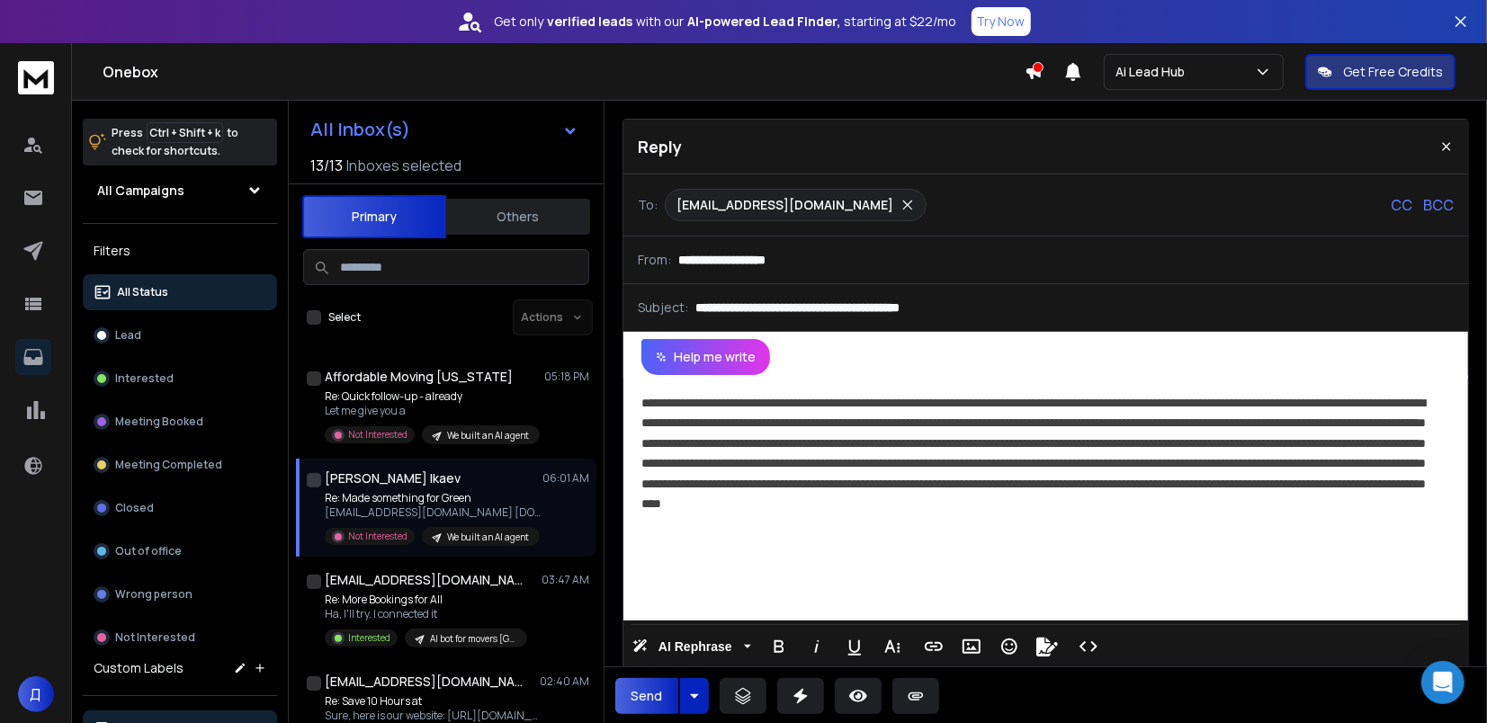
click at [1035, 423] on div "**********" at bounding box center [1035, 473] width 789 height 161
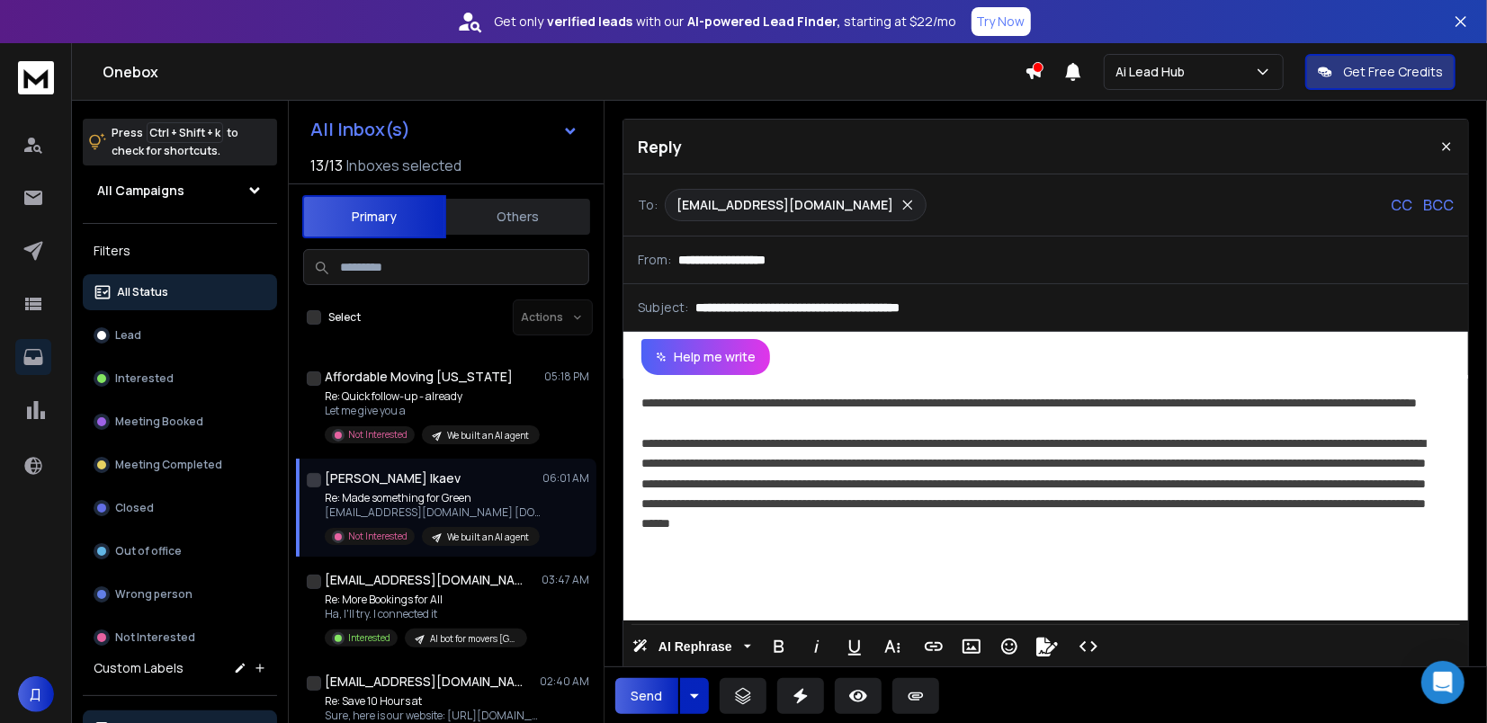
click at [874, 500] on div "**********" at bounding box center [1035, 484] width 789 height 182
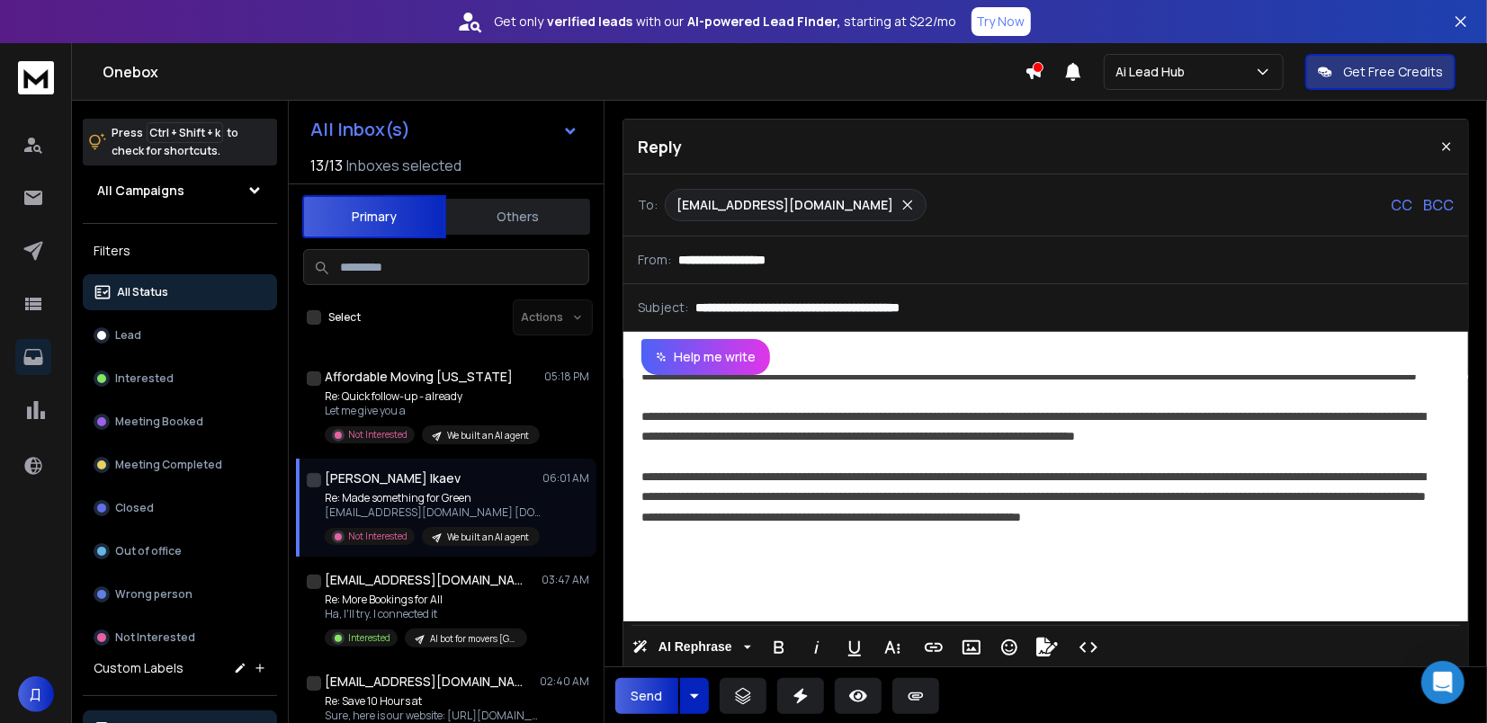
scroll to position [100, 0]
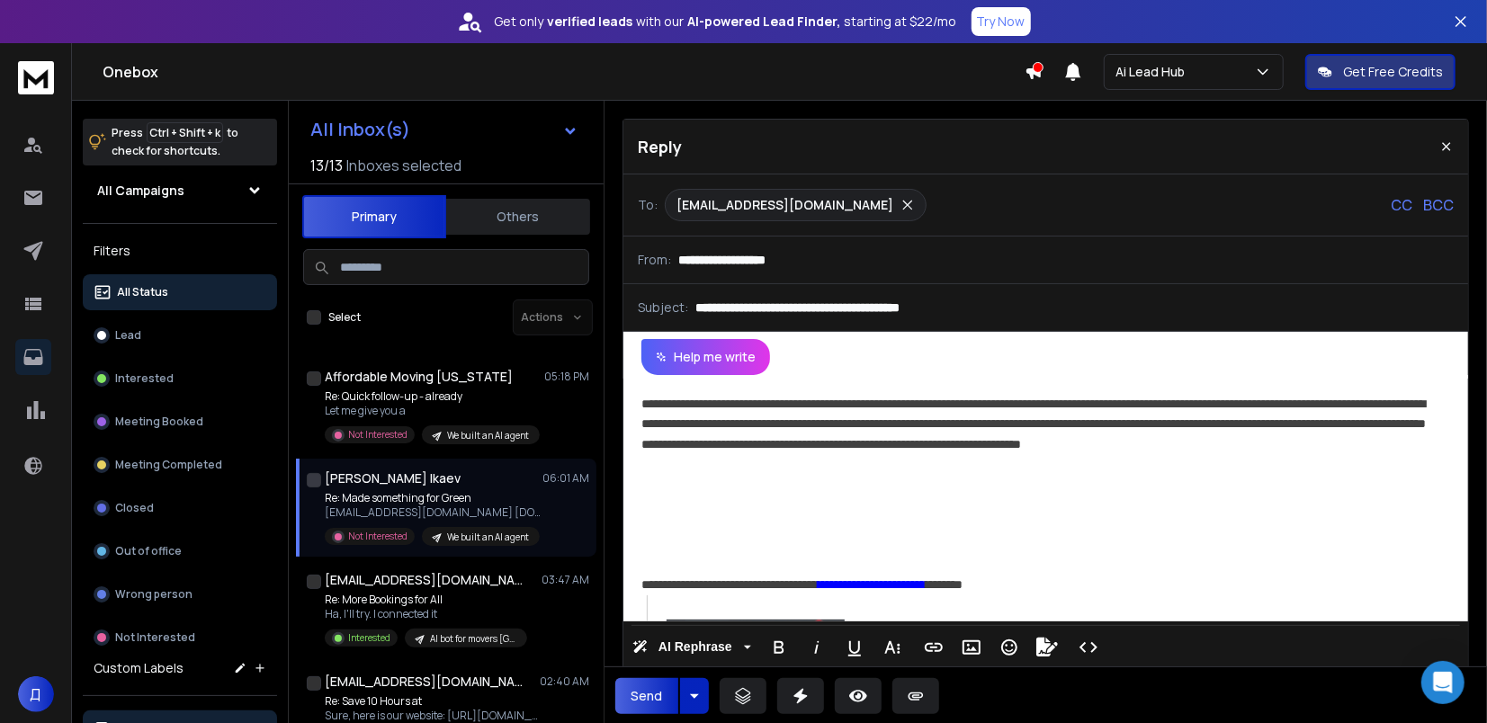
click at [645, 461] on div "**********" at bounding box center [1035, 403] width 789 height 221
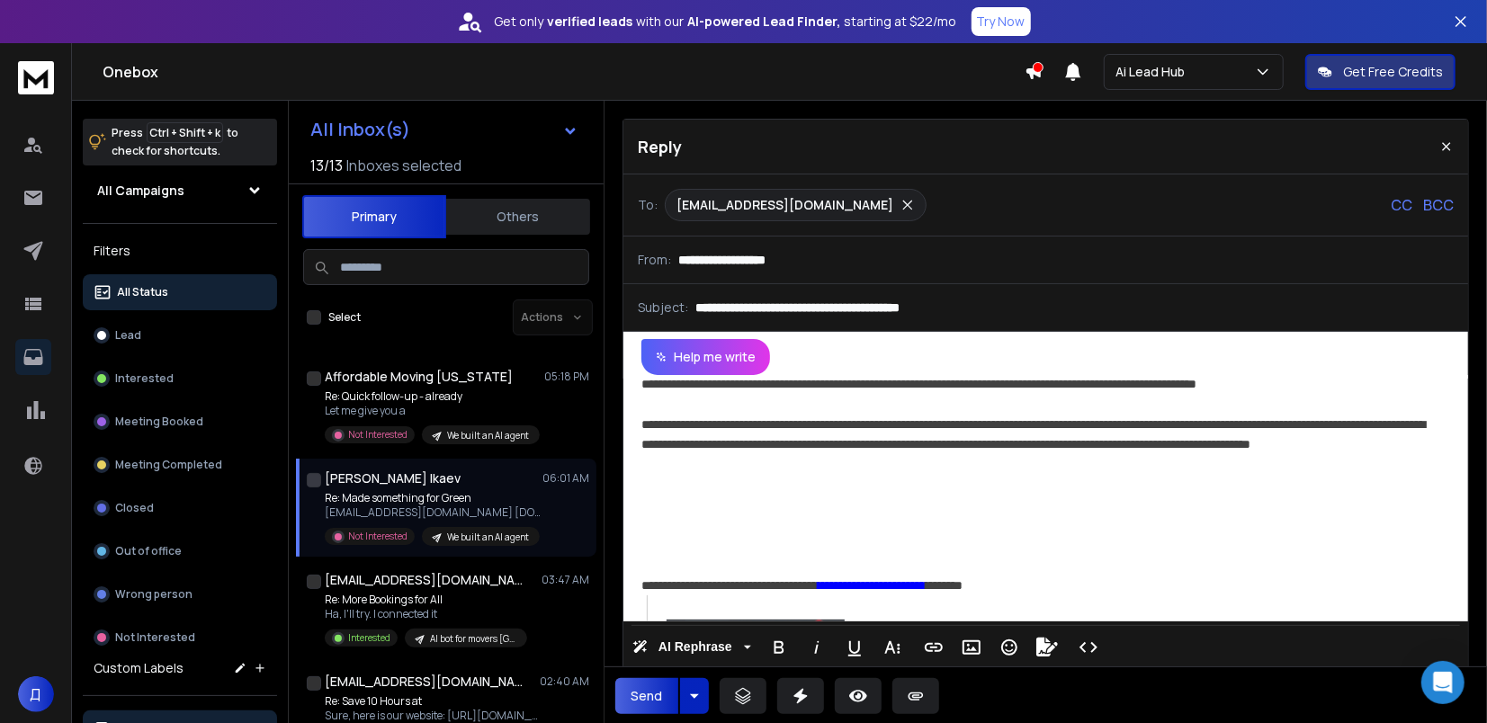
click at [1030, 463] on div "**********" at bounding box center [1035, 394] width 789 height 242
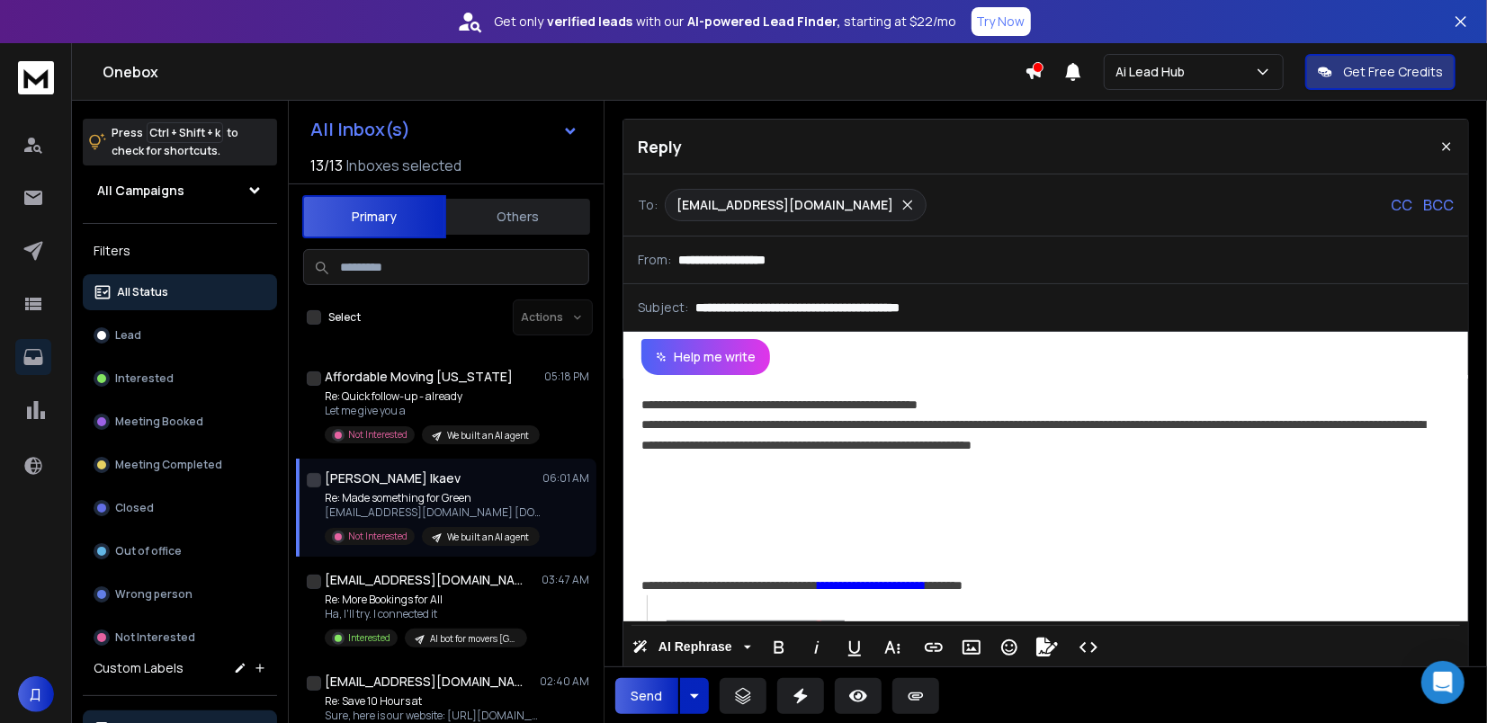
scroll to position [159, 0]
click at [796, 483] on div "**********" at bounding box center [1035, 375] width 789 height 282
click at [771, 487] on div "**********" at bounding box center [1035, 375] width 789 height 282
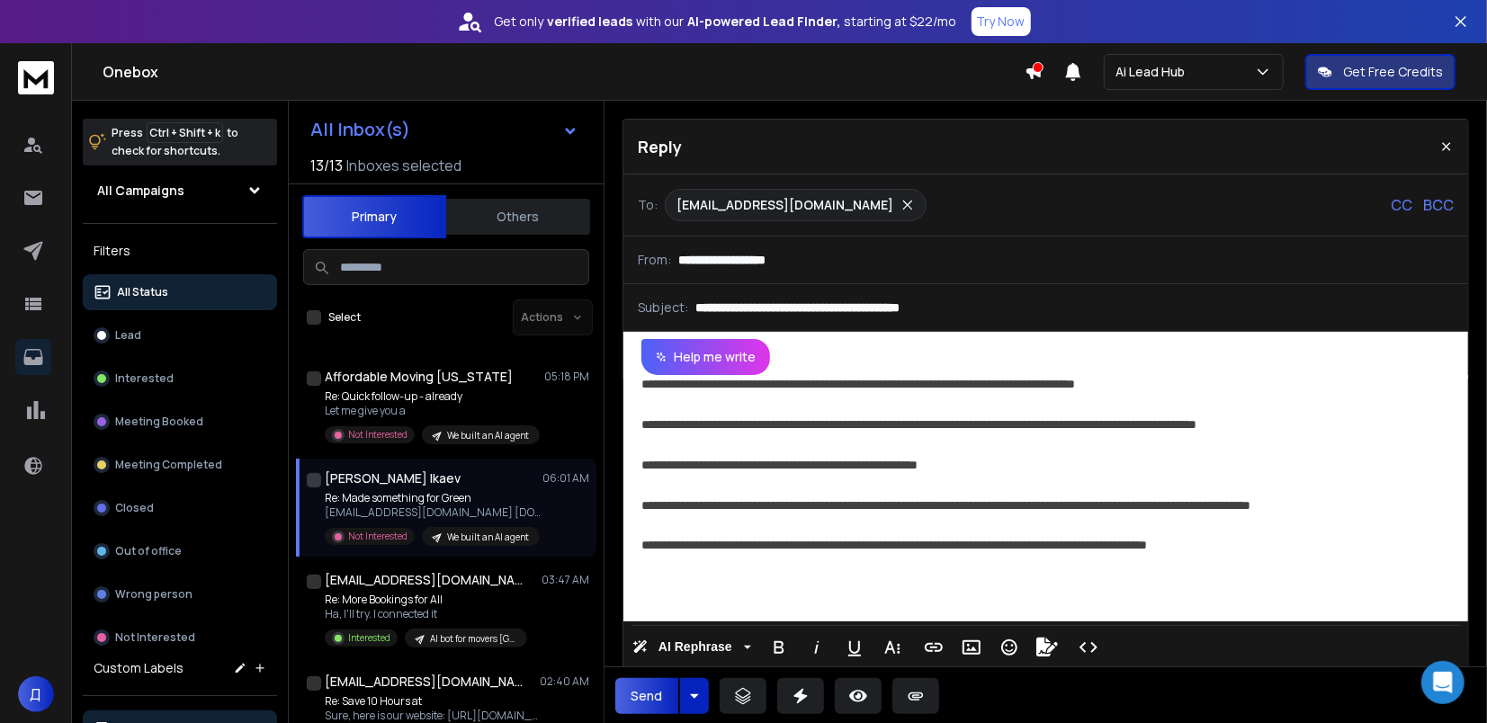
scroll to position [0, 0]
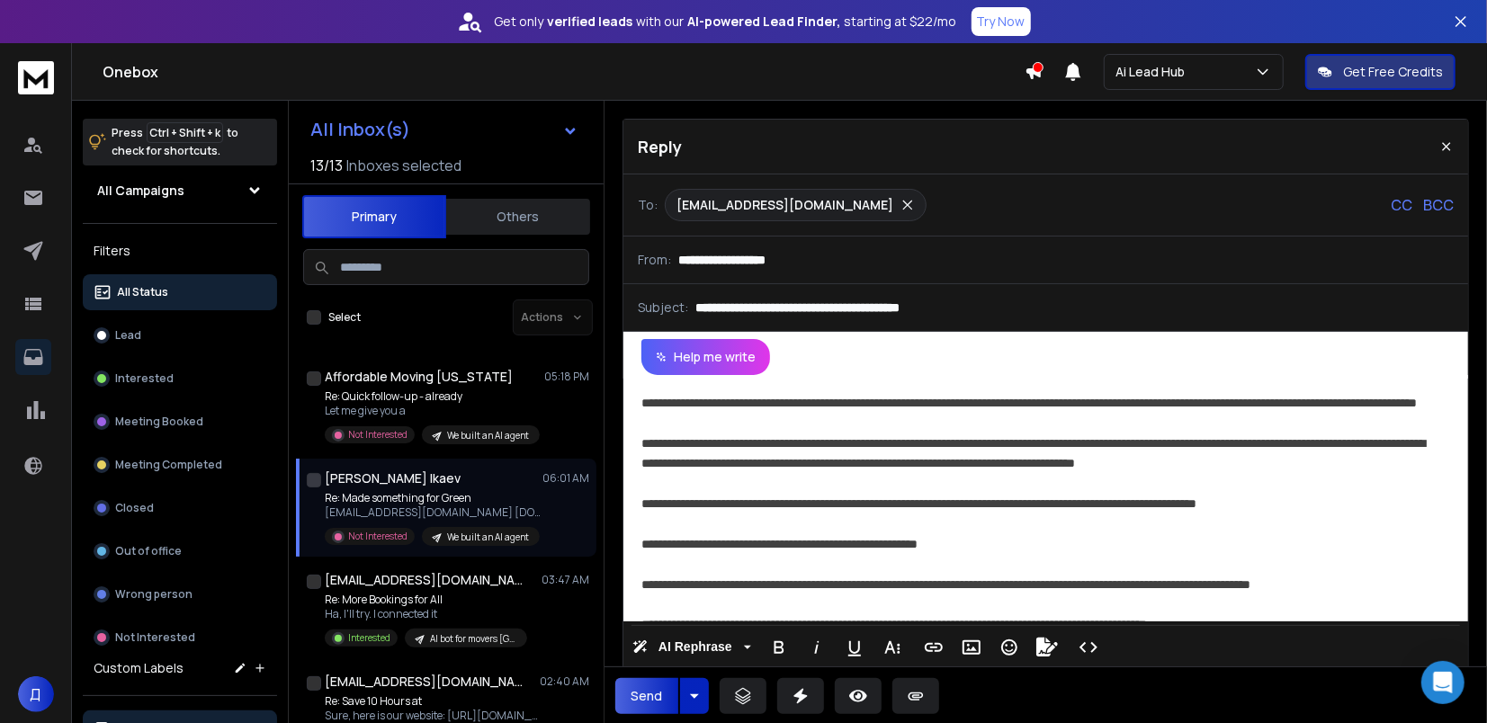
click at [640, 690] on button "Send" at bounding box center [646, 696] width 63 height 36
